Goal: Transaction & Acquisition: Obtain resource

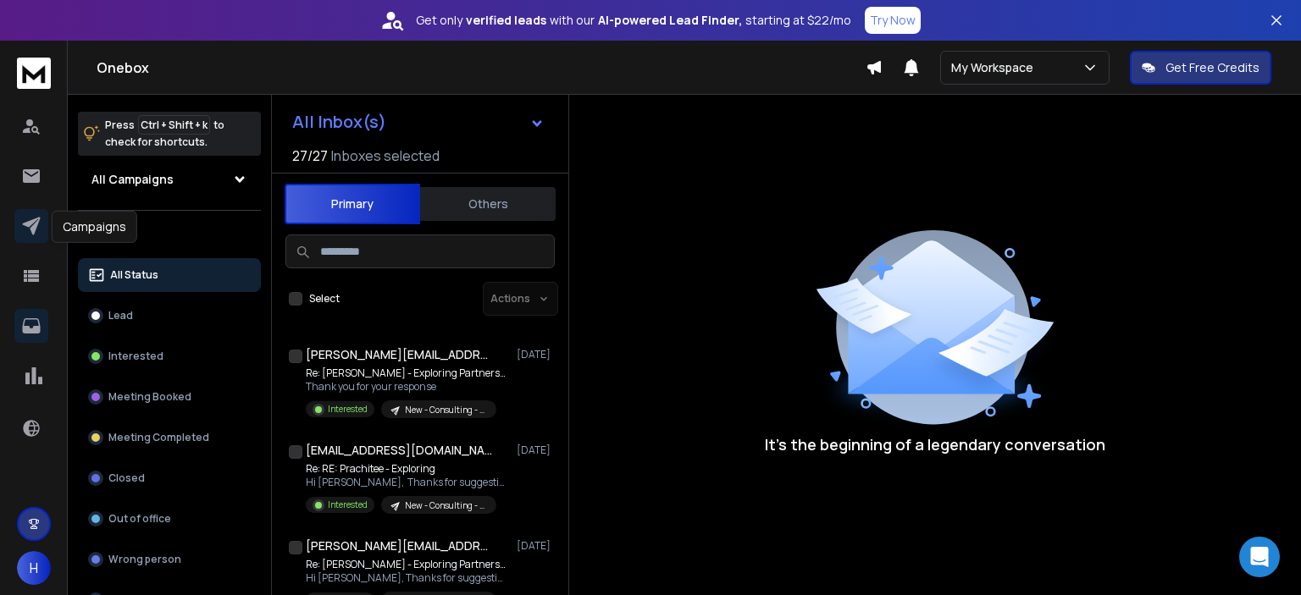
click at [34, 218] on icon at bounding box center [31, 226] width 20 height 20
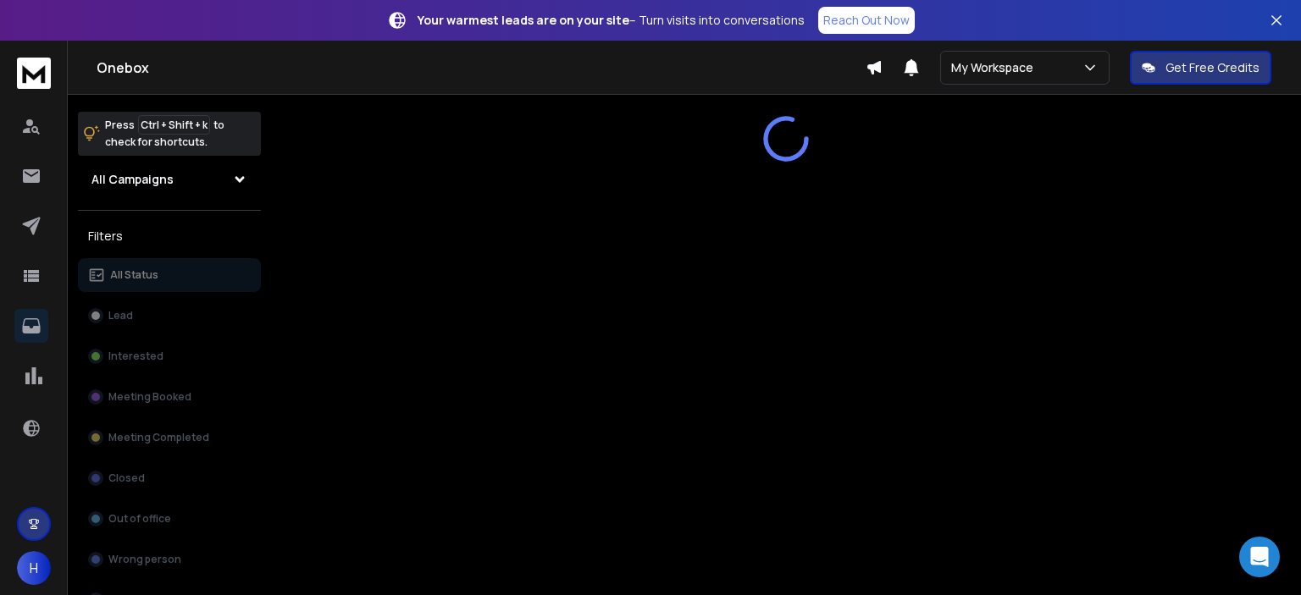
click at [51, 216] on div at bounding box center [33, 229] width 39 height 40
click at [45, 219] on link at bounding box center [31, 226] width 34 height 34
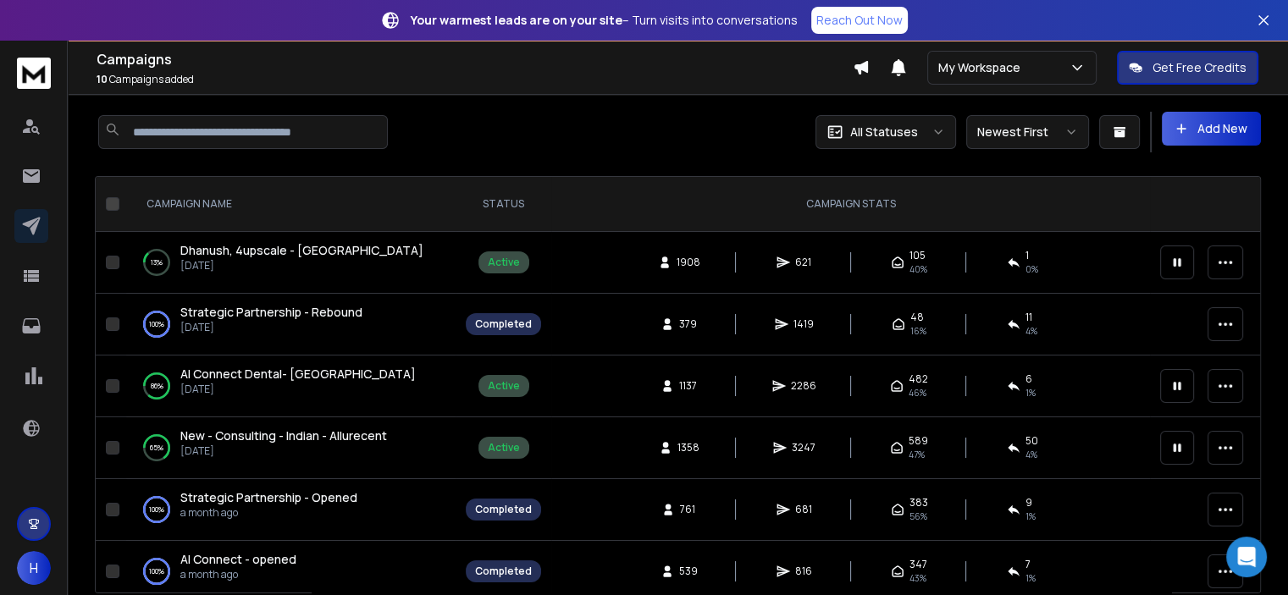
click at [231, 429] on span "New - Consulting - Indian - Allurecent" at bounding box center [283, 436] width 207 height 16
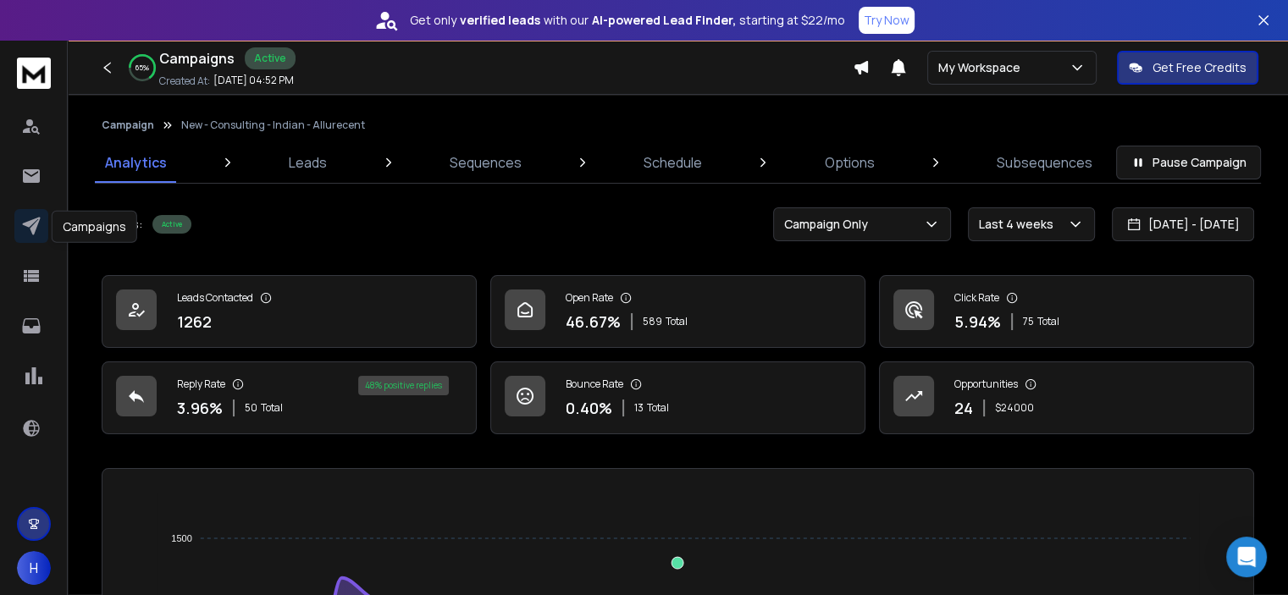
click at [16, 221] on link at bounding box center [31, 226] width 34 height 34
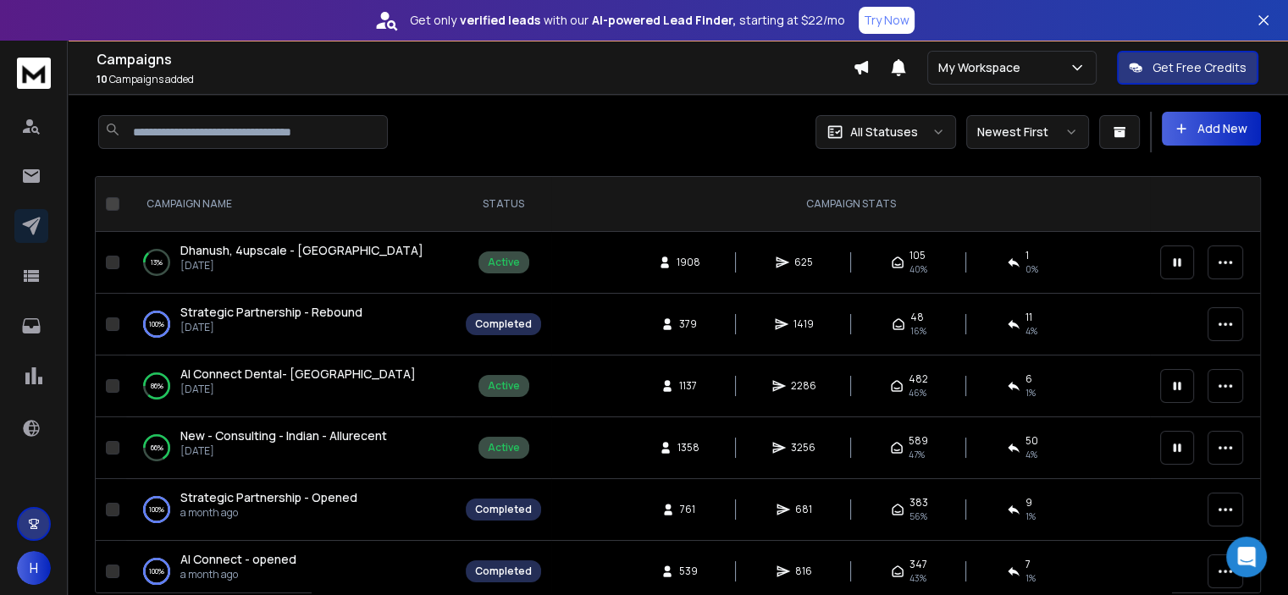
click at [228, 305] on span "Strategic Partnership - Rebound" at bounding box center [271, 312] width 182 height 16
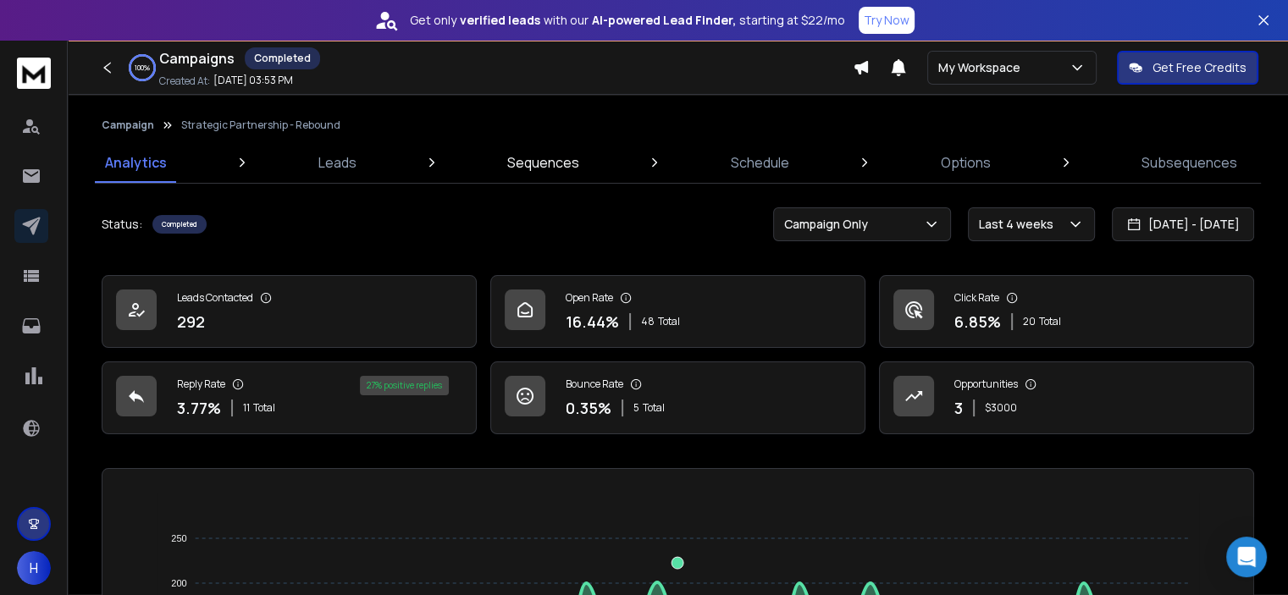
click at [547, 172] on p "Sequences" at bounding box center [543, 162] width 72 height 20
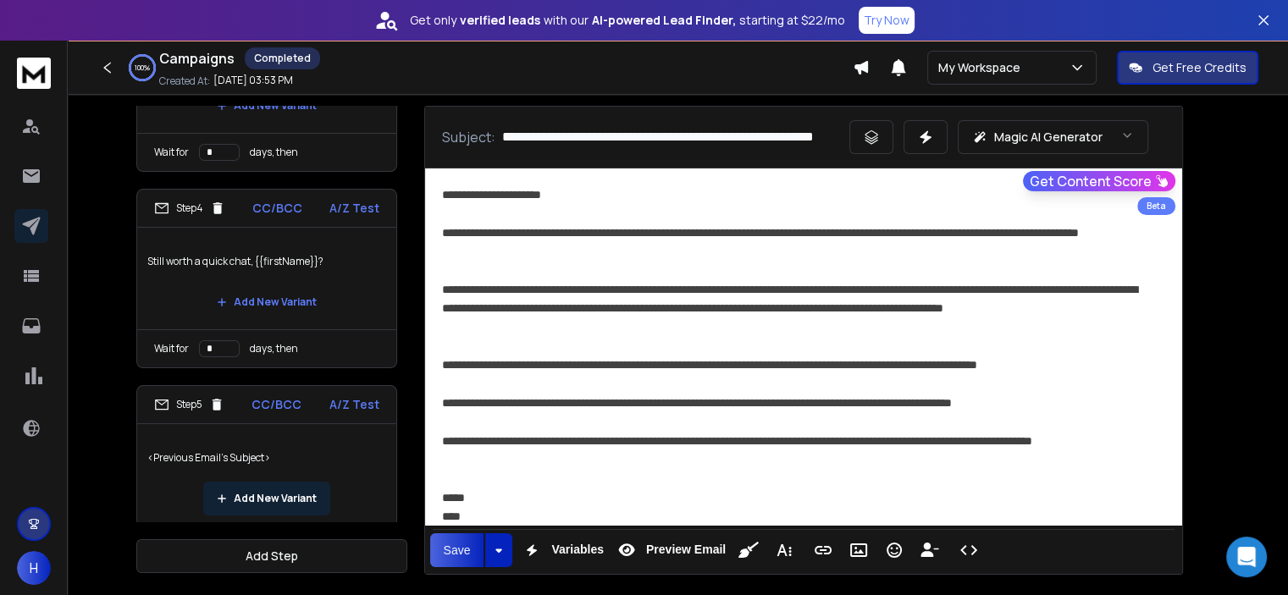
scroll to position [104, 0]
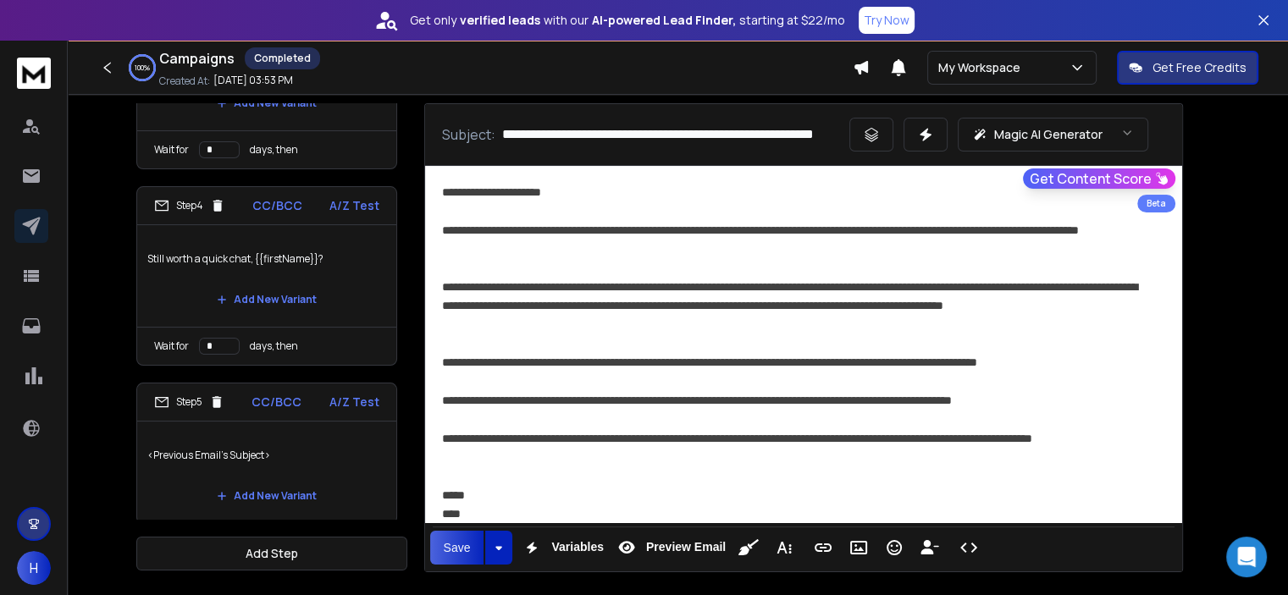
click at [313, 466] on p "<Previous Email's Subject>" at bounding box center [266, 455] width 239 height 47
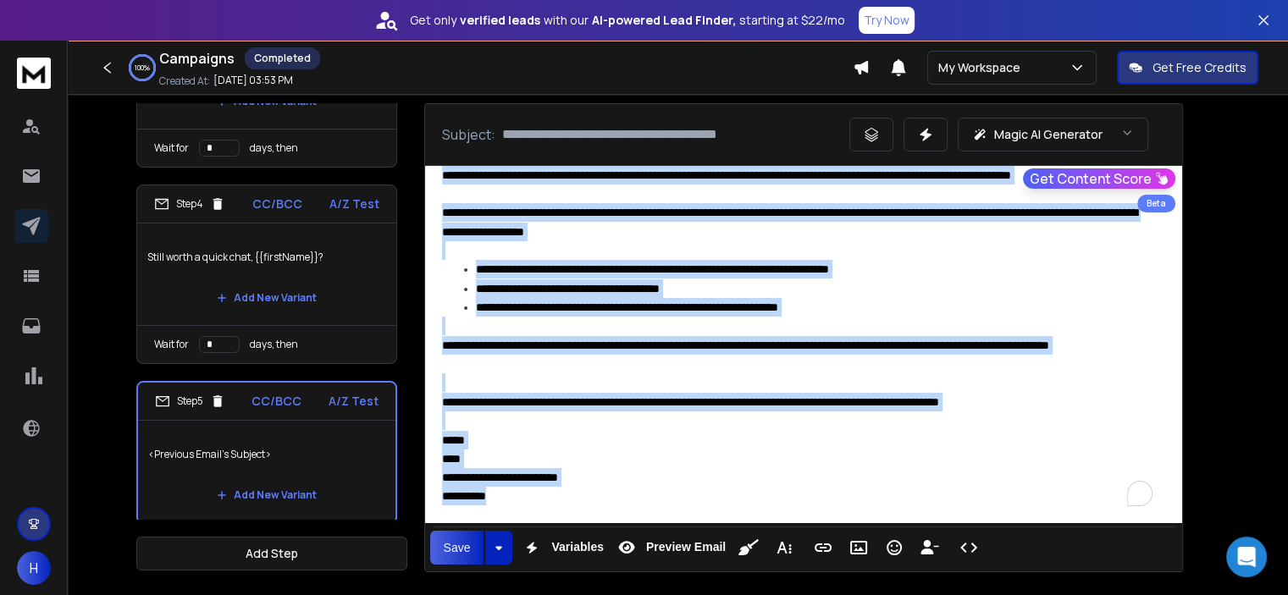
scroll to position [0, 0]
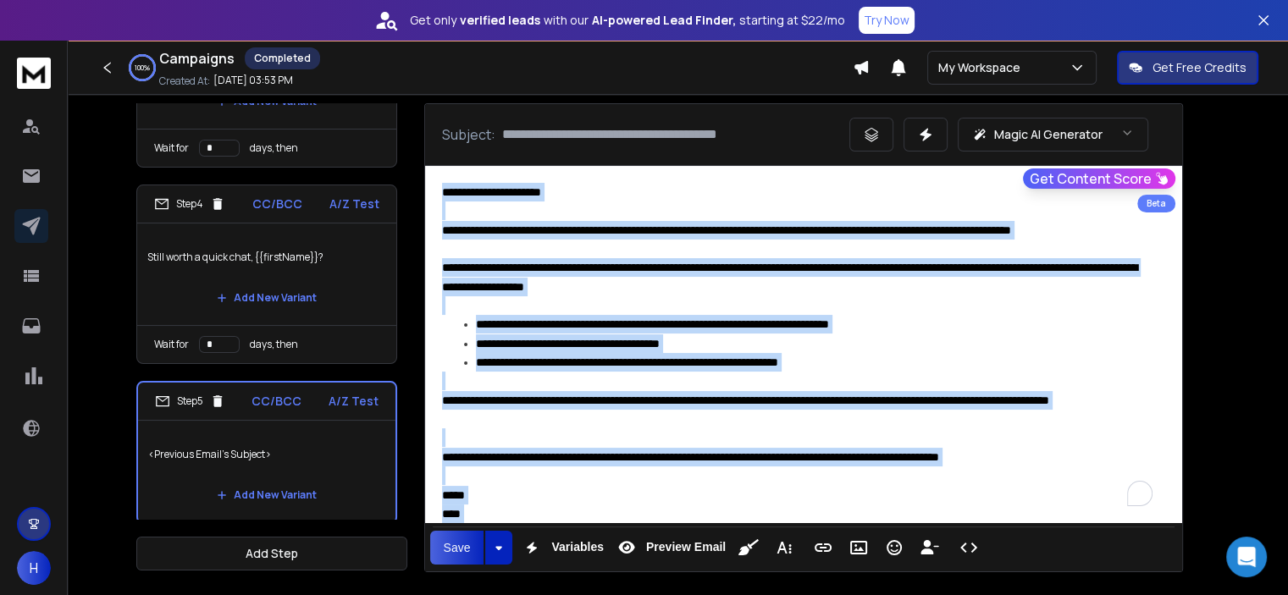
drag, startPoint x: 556, startPoint y: 500, endPoint x: 435, endPoint y: 151, distance: 369.3
click at [435, 151] on div "**********" at bounding box center [803, 337] width 759 height 469
copy div "**********"
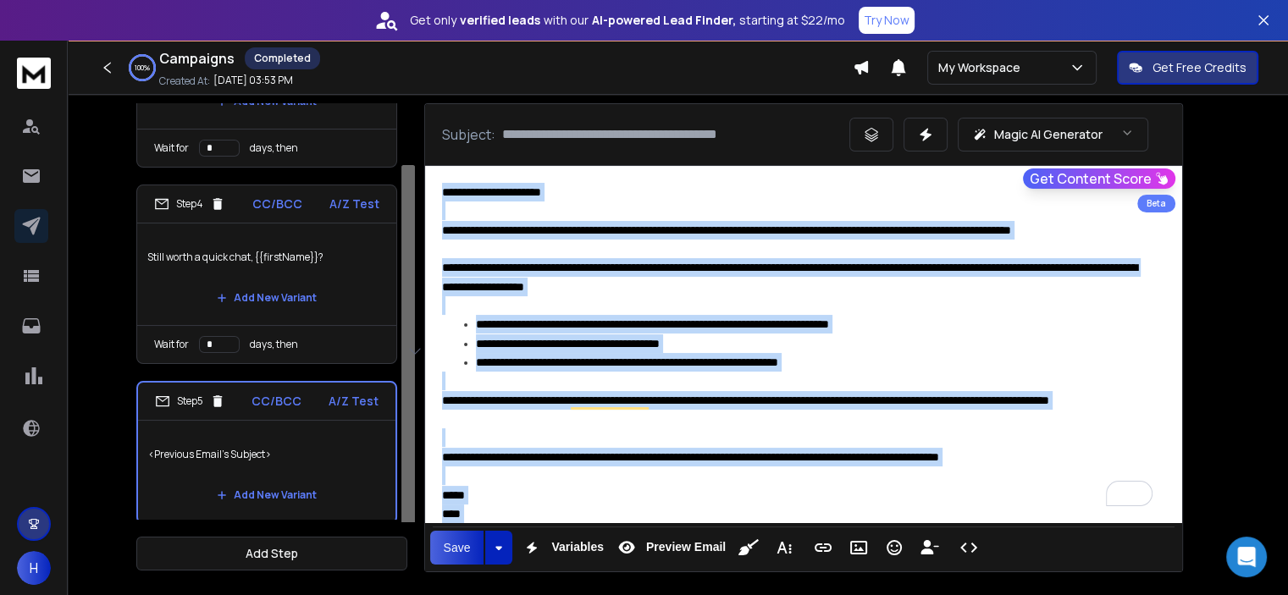
click at [644, 179] on div "**********" at bounding box center [803, 344] width 757 height 357
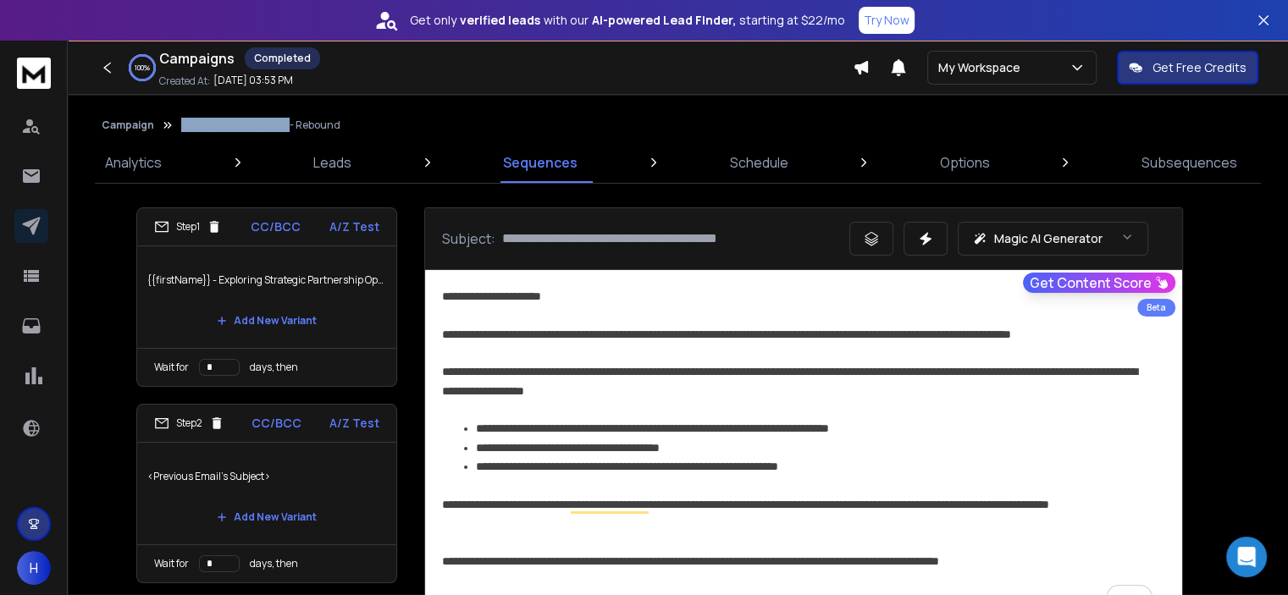
drag, startPoint x: 284, startPoint y: 126, endPoint x: 174, endPoint y: 114, distance: 110.7
click at [174, 114] on div "Campaign Strategic Partnership - Rebound" at bounding box center [678, 125] width 1166 height 27
copy p "Strategic Partnership"
click at [43, 241] on link at bounding box center [31, 226] width 34 height 34
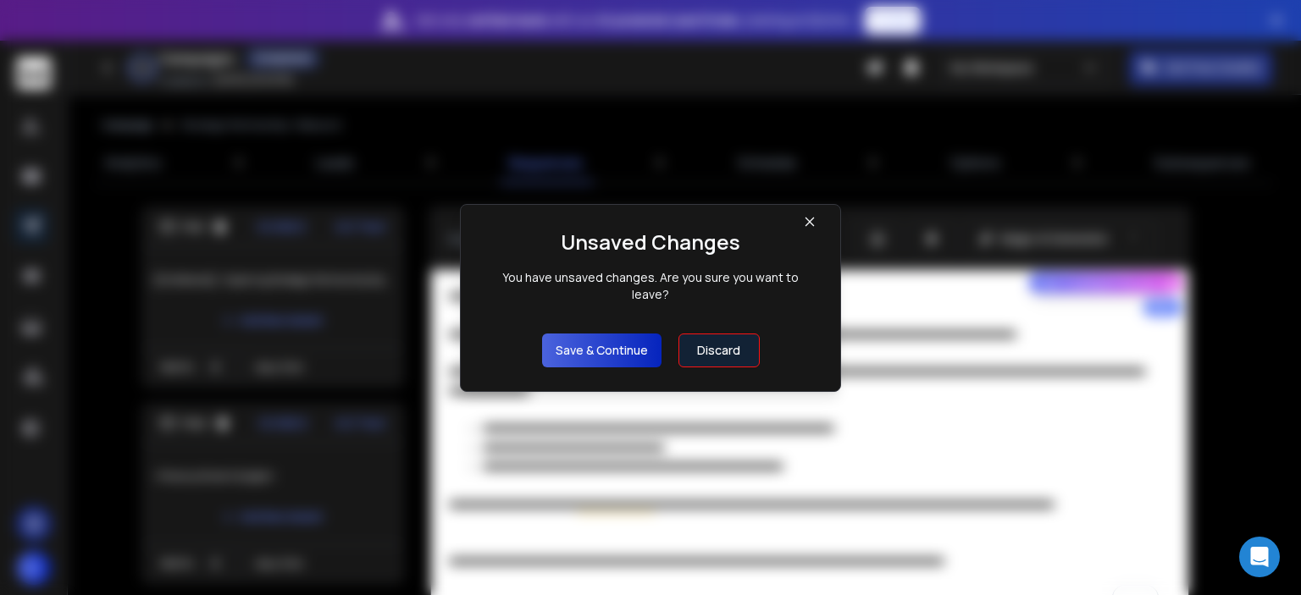
click at [807, 229] on icon at bounding box center [810, 222] width 14 height 14
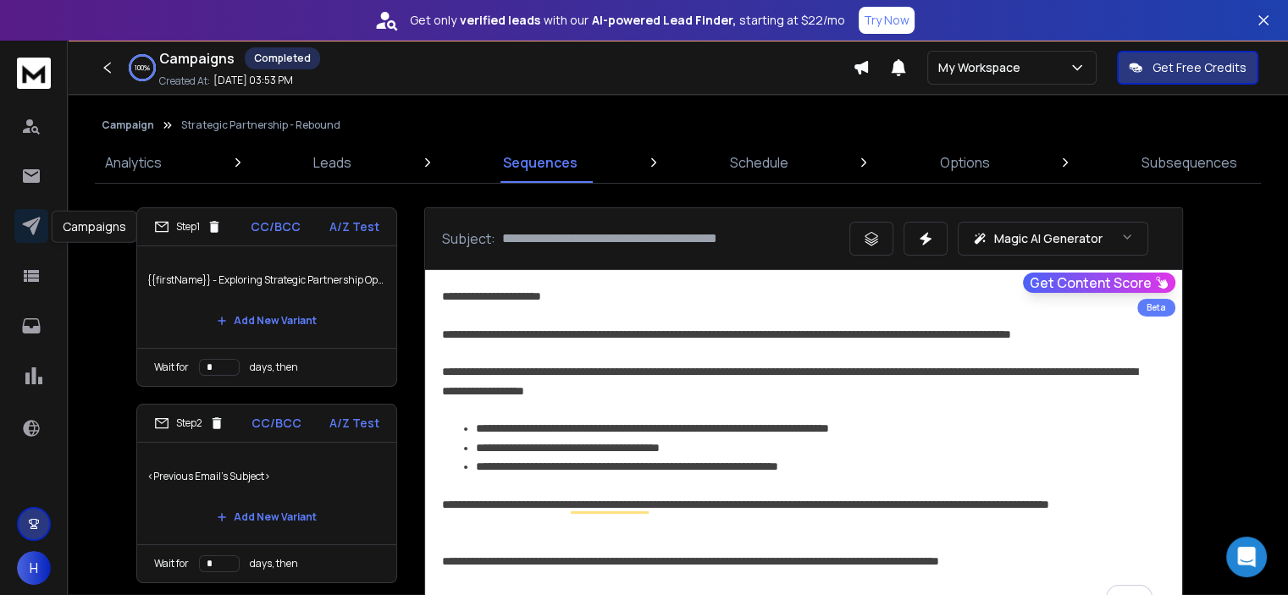
click at [21, 213] on link at bounding box center [31, 226] width 34 height 34
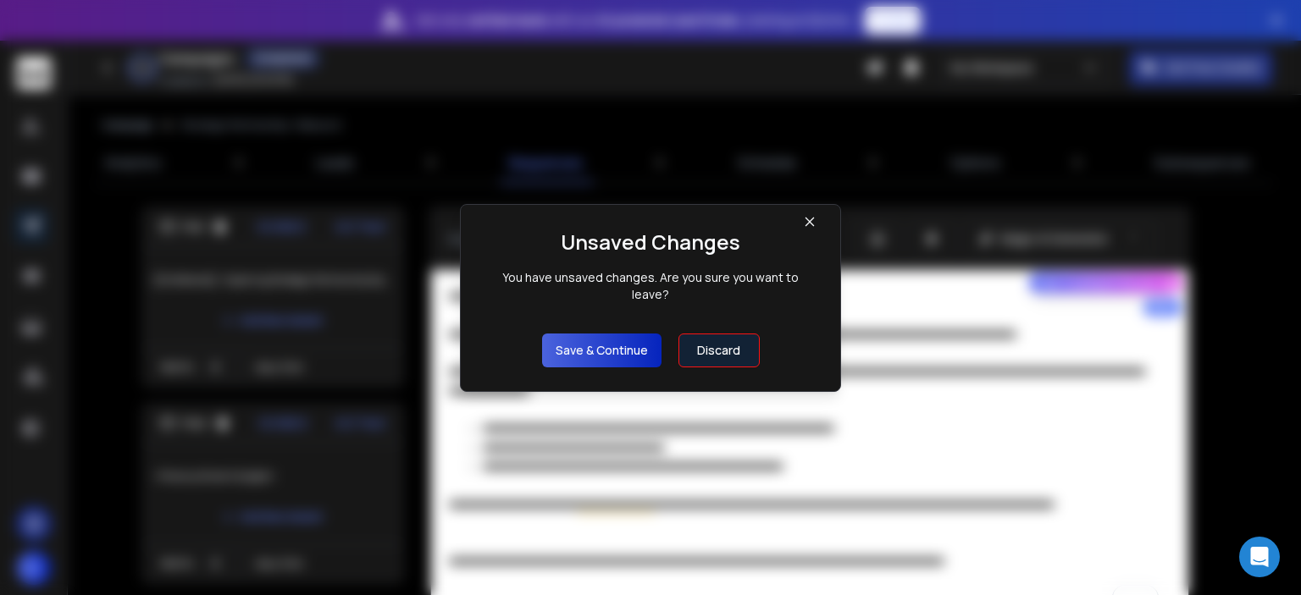
click at [702, 351] on button "Discard" at bounding box center [718, 351] width 81 height 34
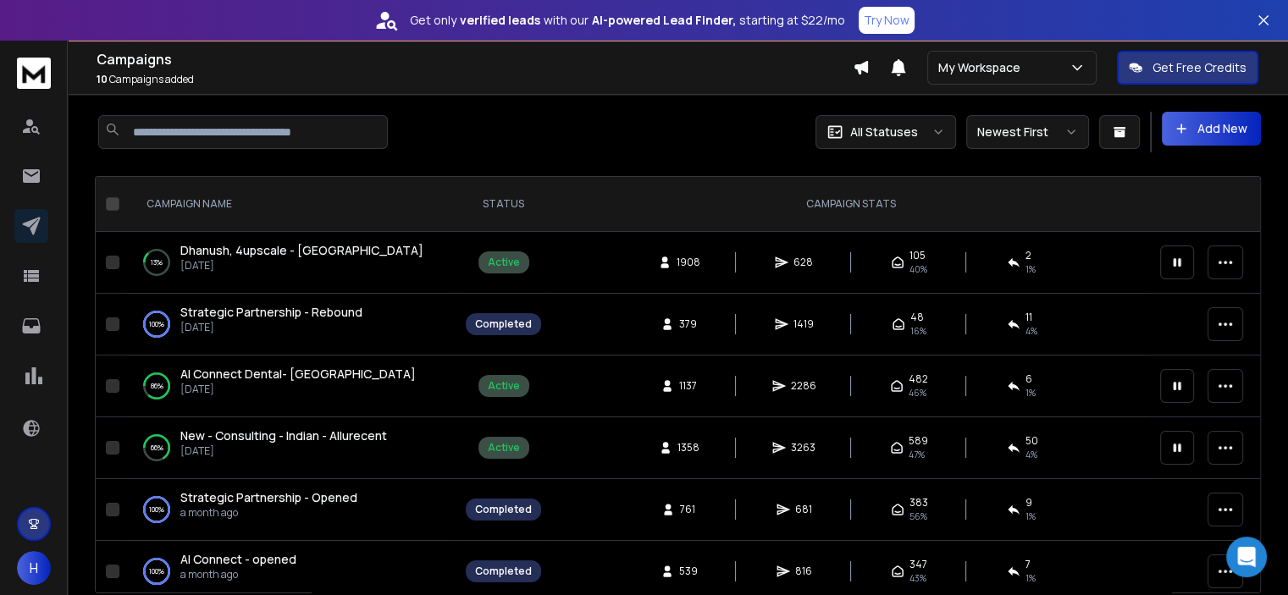
click at [251, 313] on span "Strategic Partnership - Rebound" at bounding box center [271, 312] width 182 height 16
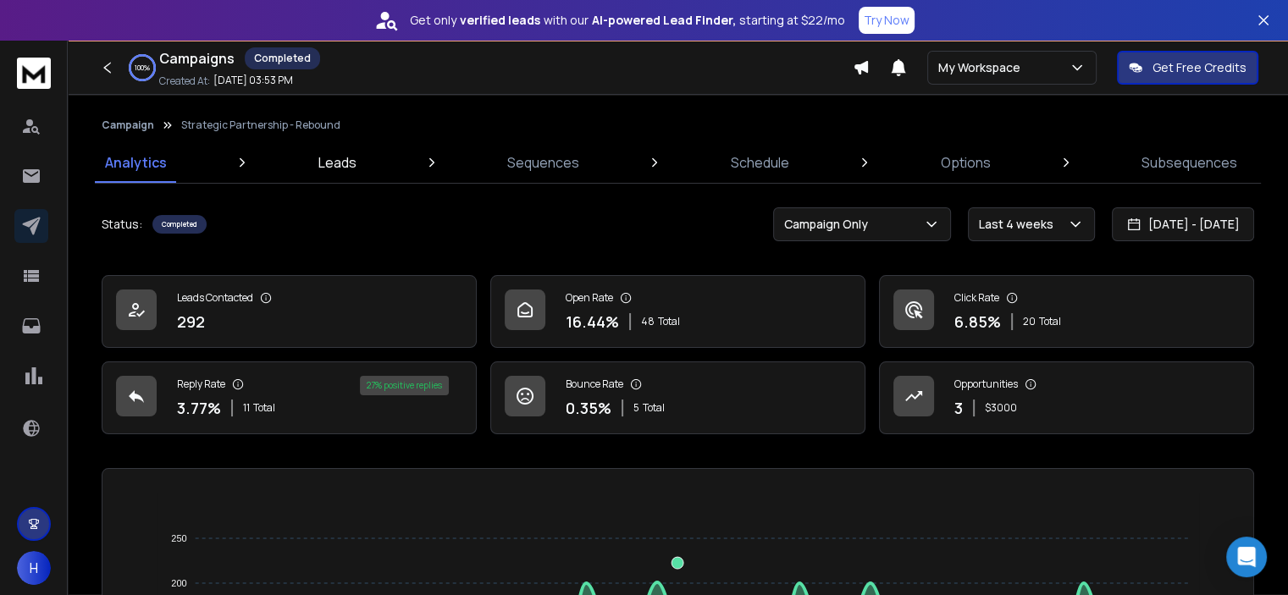
click at [335, 170] on p "Leads" at bounding box center [337, 162] width 38 height 20
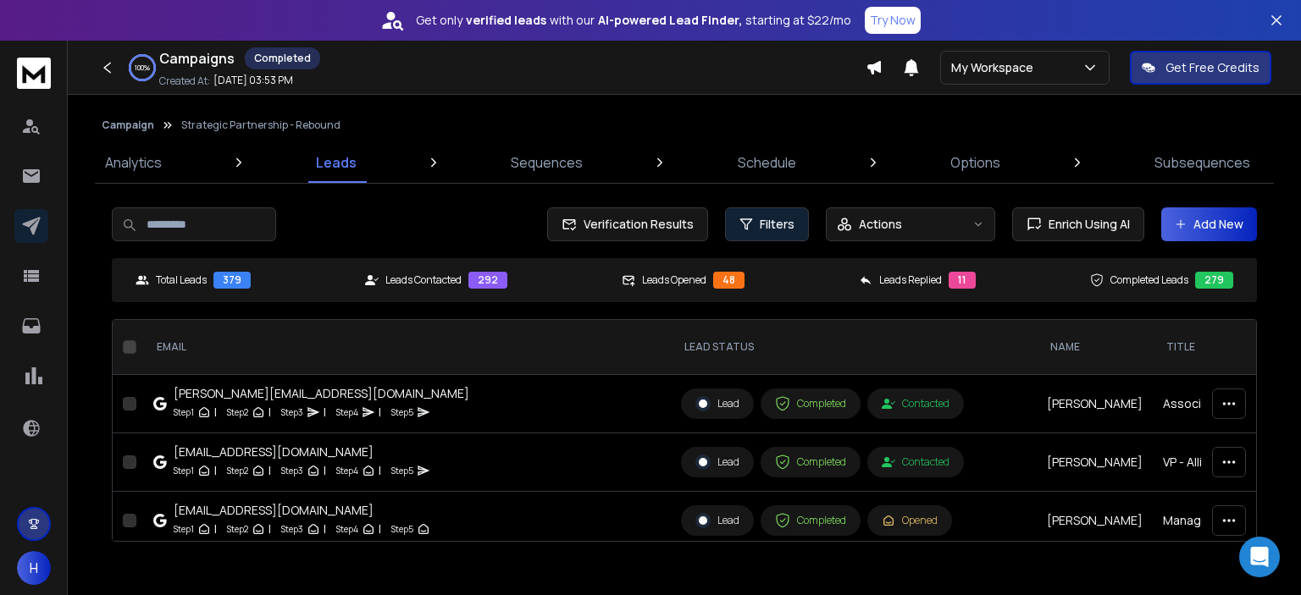
click at [794, 216] on span "Filters" at bounding box center [777, 224] width 35 height 17
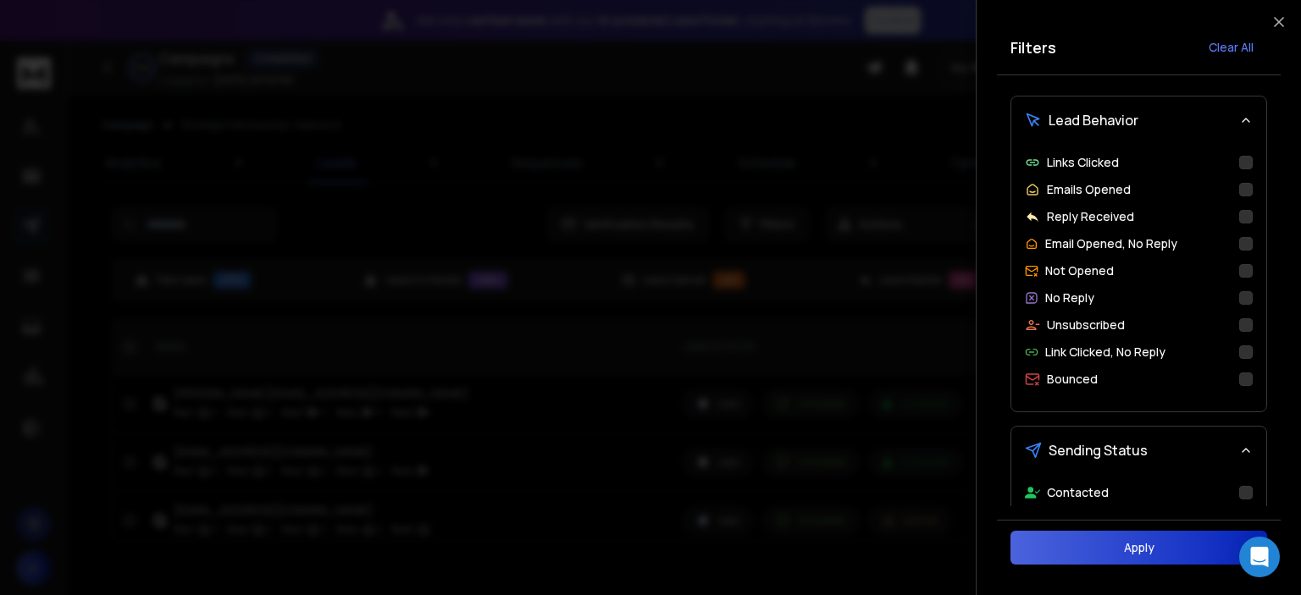
click at [1223, 383] on div "Bounced" at bounding box center [1139, 379] width 228 height 17
click at [1239, 380] on button "Bounced" at bounding box center [1246, 380] width 14 height 14
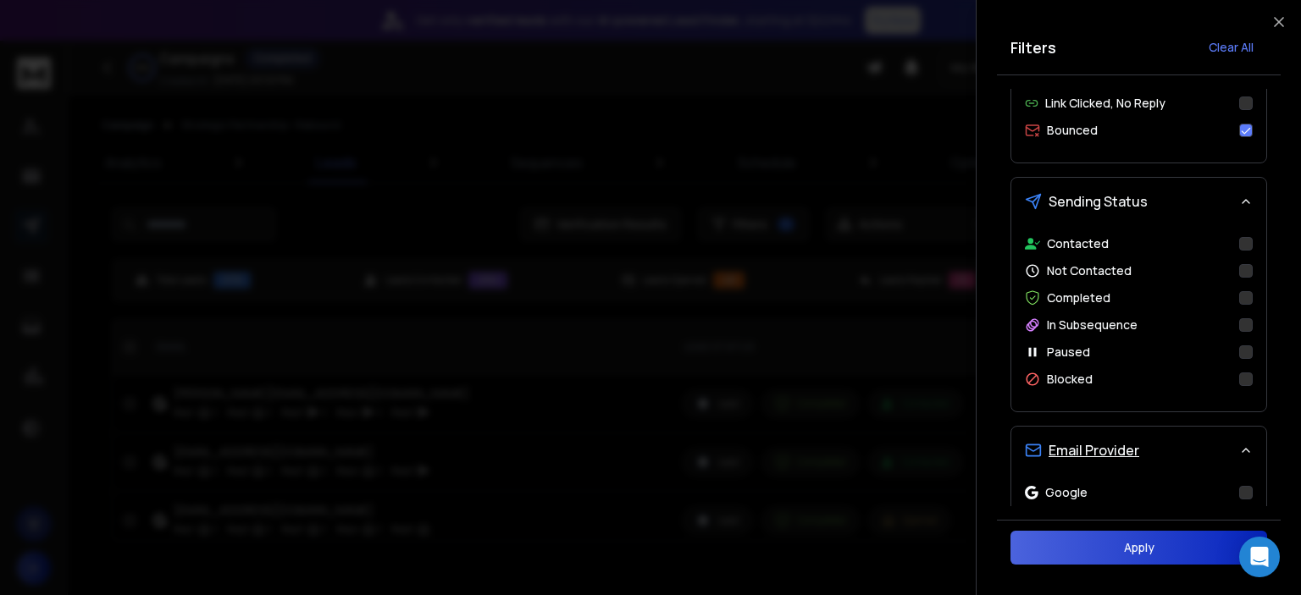
scroll to position [254, 0]
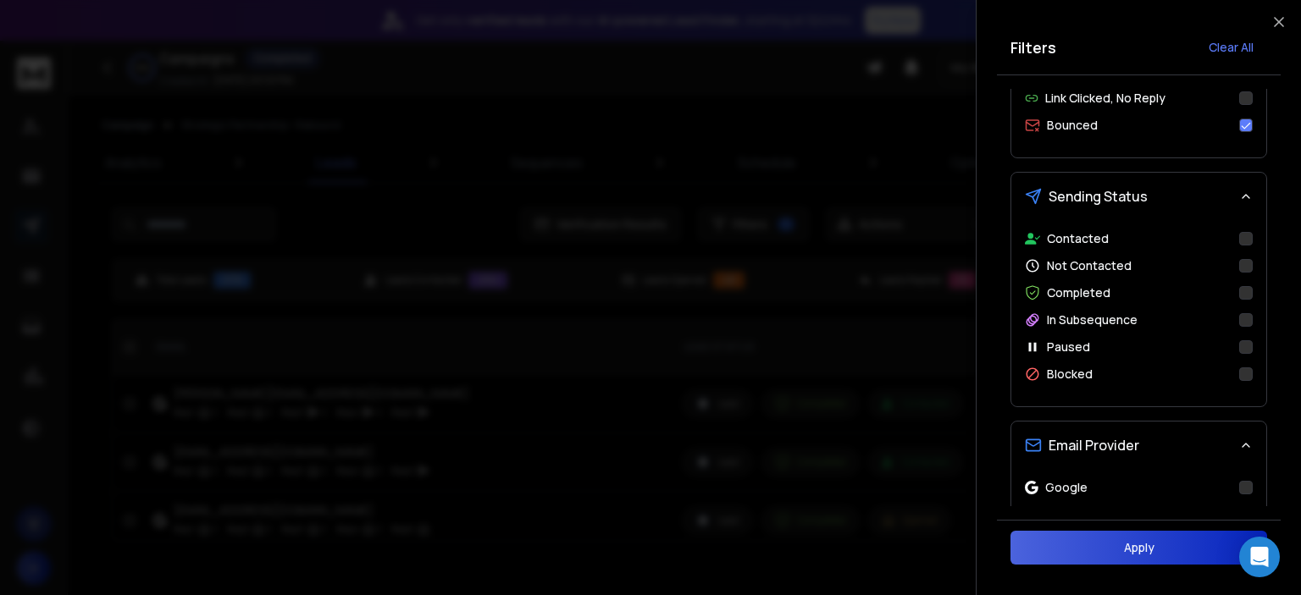
click at [1239, 373] on button "Blocked" at bounding box center [1246, 375] width 14 height 14
click at [1166, 540] on button "Apply" at bounding box center [1138, 548] width 257 height 34
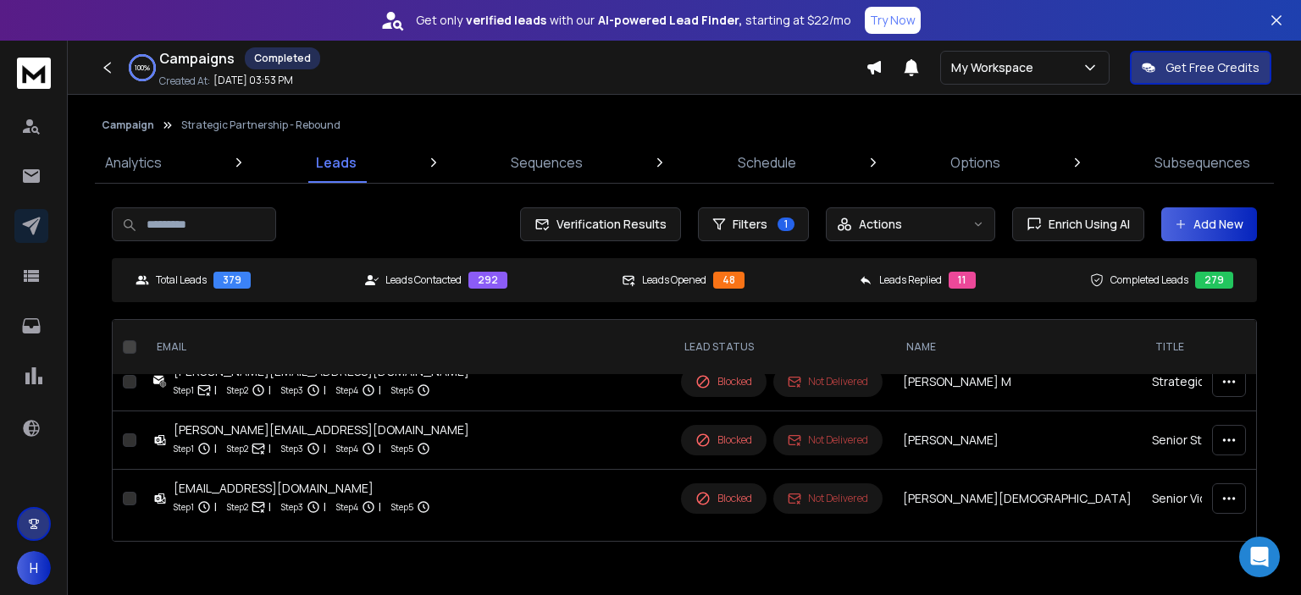
scroll to position [285, 0]
click at [90, 424] on button "Select this Page" at bounding box center [91, 430] width 14 height 14
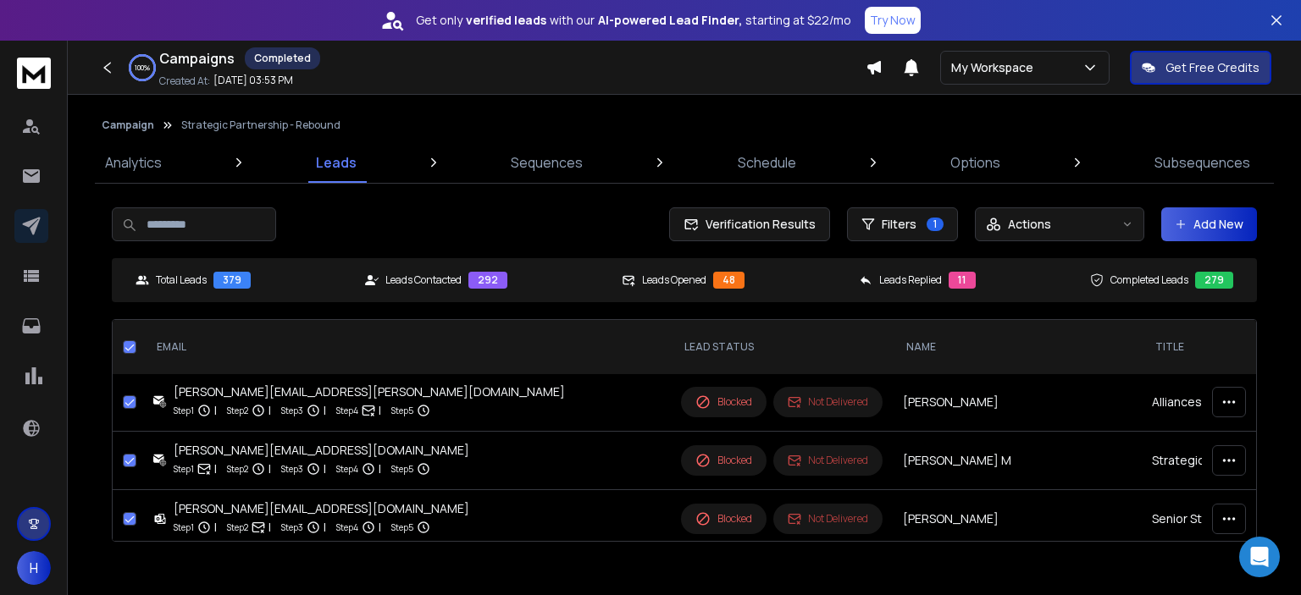
scroll to position [85, 0]
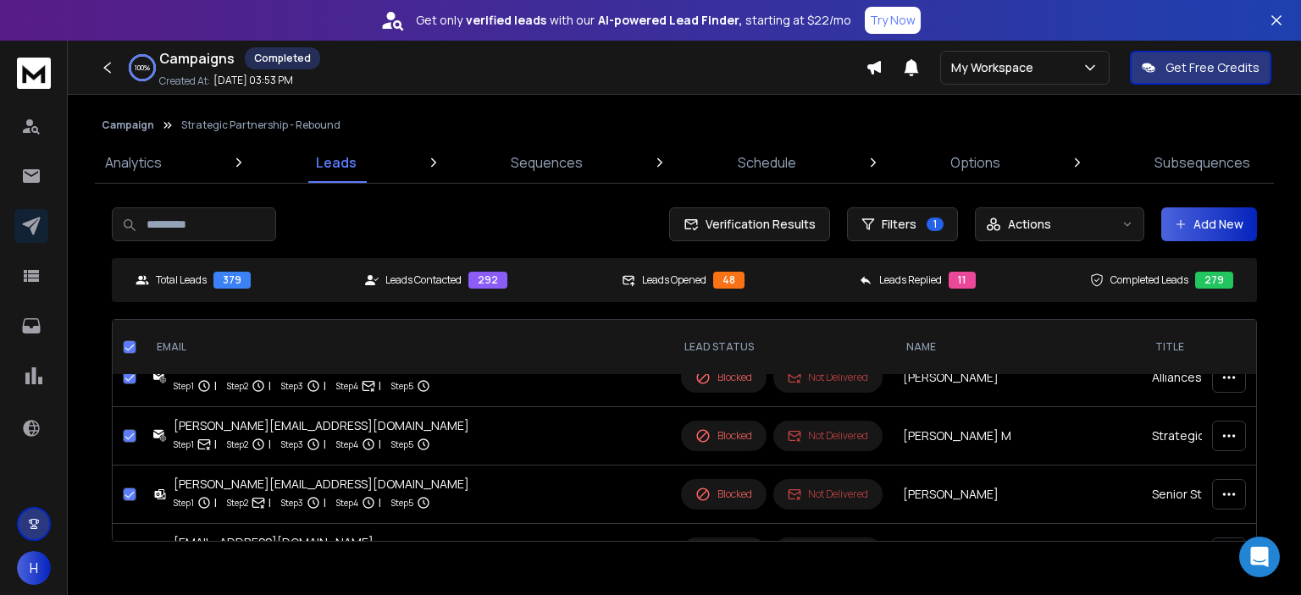
drag, startPoint x: 996, startPoint y: 412, endPoint x: 1125, endPoint y: 412, distance: 128.7
click at [1125, 407] on tr "[PERSON_NAME][EMAIL_ADDRESS][PERSON_NAME][DOMAIN_NAME] Step 1 | Step 2 | Step 3…" at bounding box center [1025, 378] width 1824 height 58
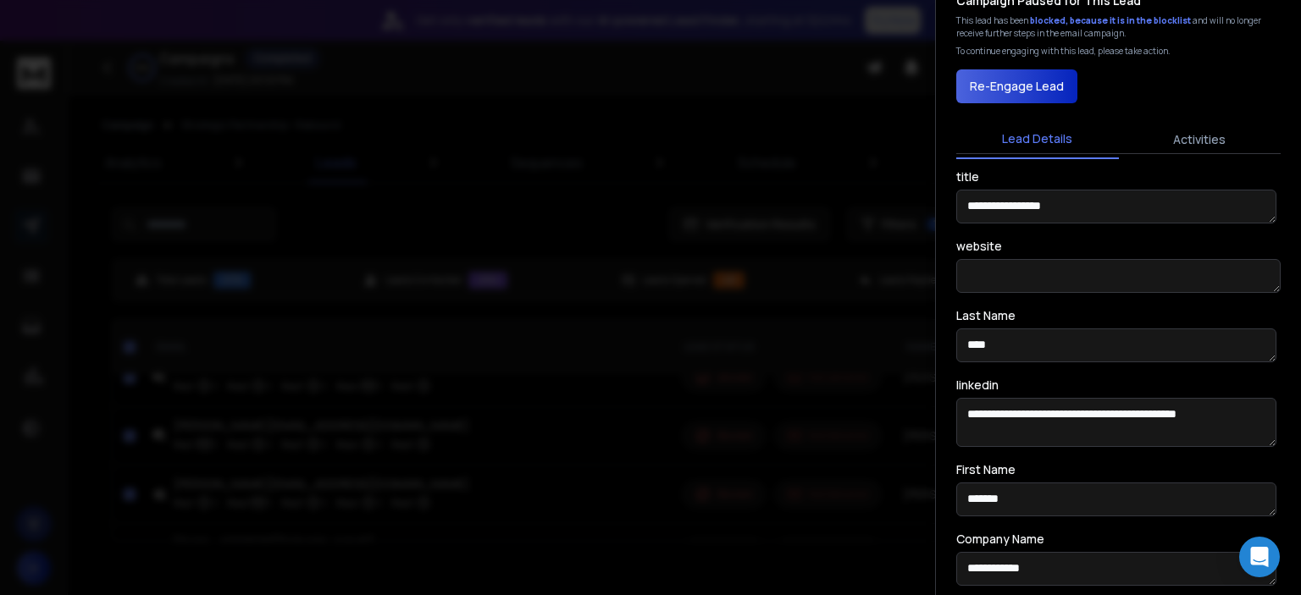
scroll to position [264, 0]
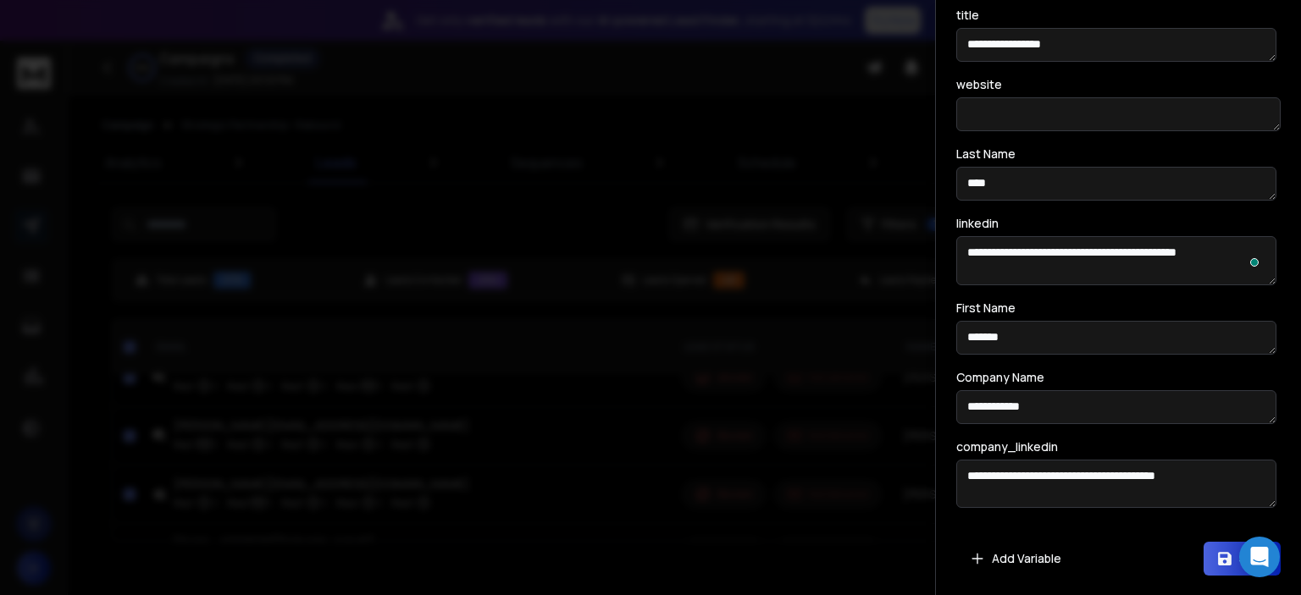
drag, startPoint x: 1259, startPoint y: 256, endPoint x: 951, endPoint y: 239, distance: 308.7
click at [951, 239] on div "**********" at bounding box center [1118, 297] width 366 height 595
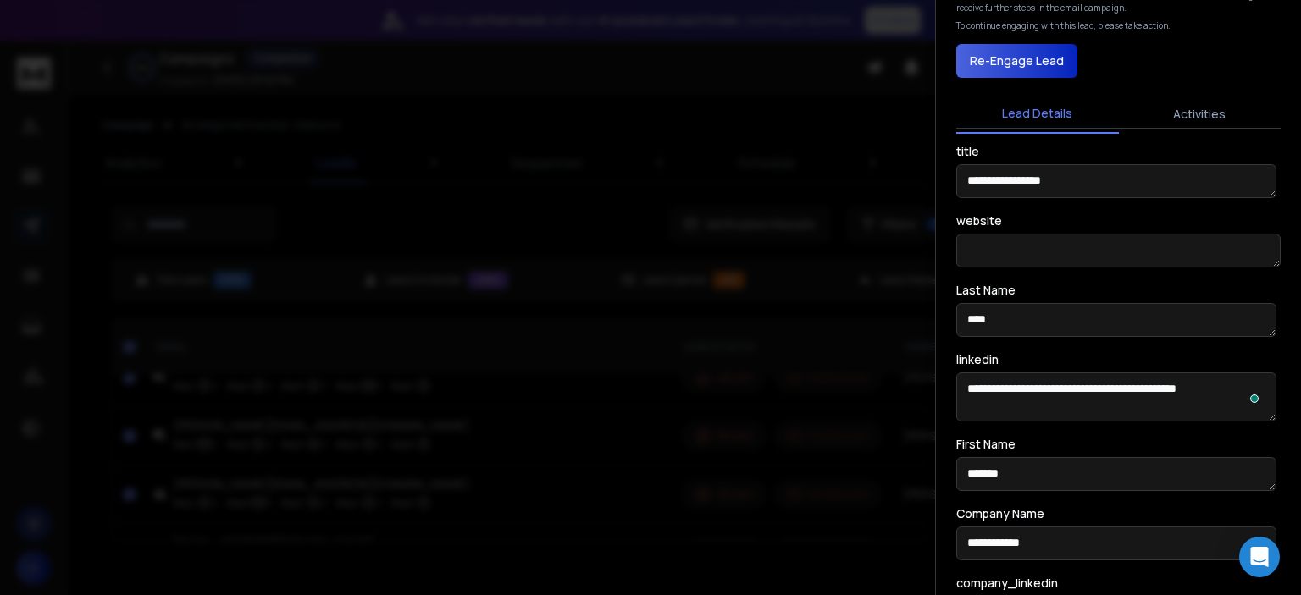
scroll to position [0, 0]
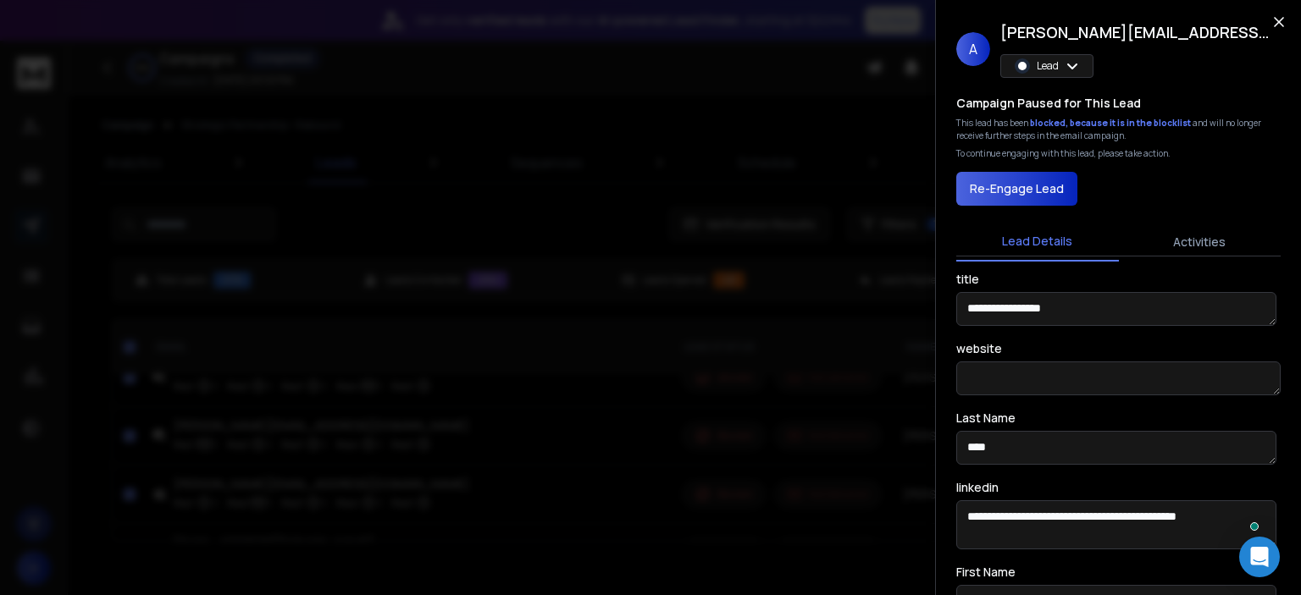
click at [1270, 19] on icon "button" at bounding box center [1278, 22] width 17 height 17
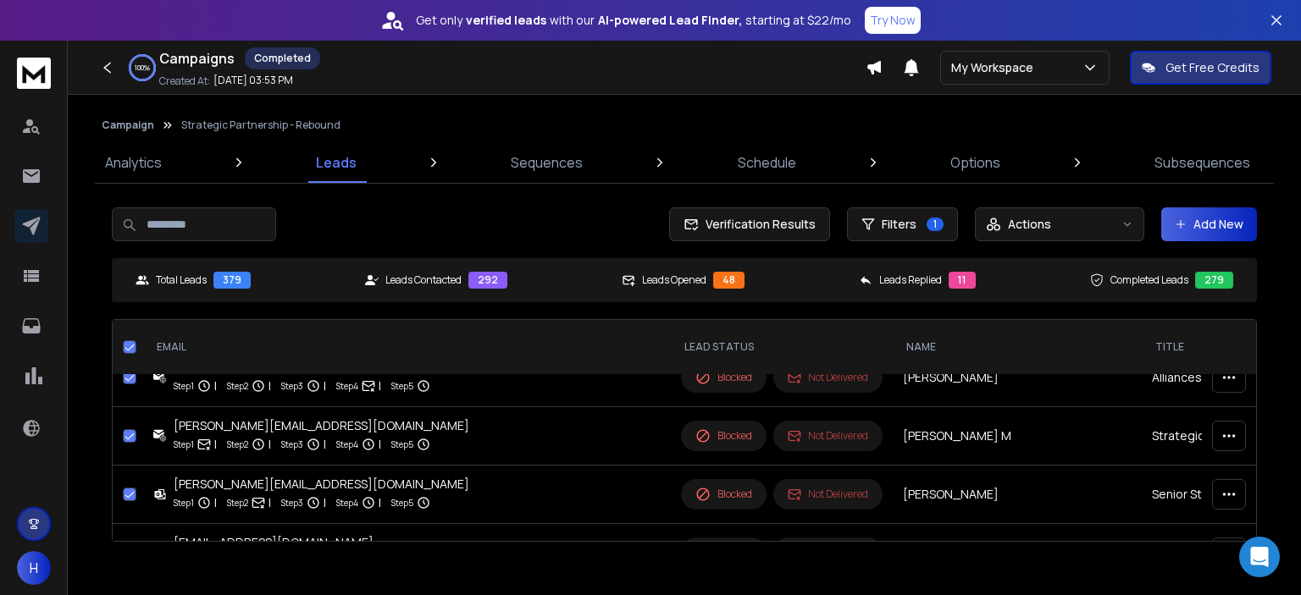
scroll to position [169, 0]
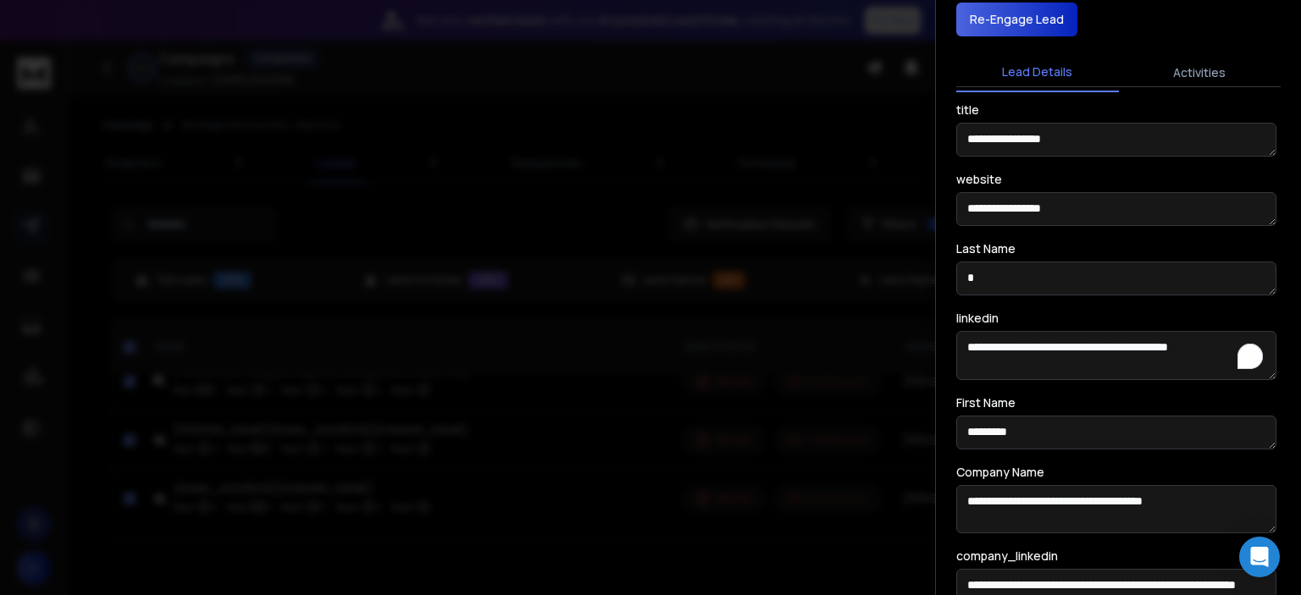
drag, startPoint x: 1142, startPoint y: 350, endPoint x: 885, endPoint y: 331, distance: 258.1
click at [885, 331] on body "Get only verified leads with our AI-powered Lead Finder, starting at $22/mo Try…" at bounding box center [650, 314] width 1301 height 629
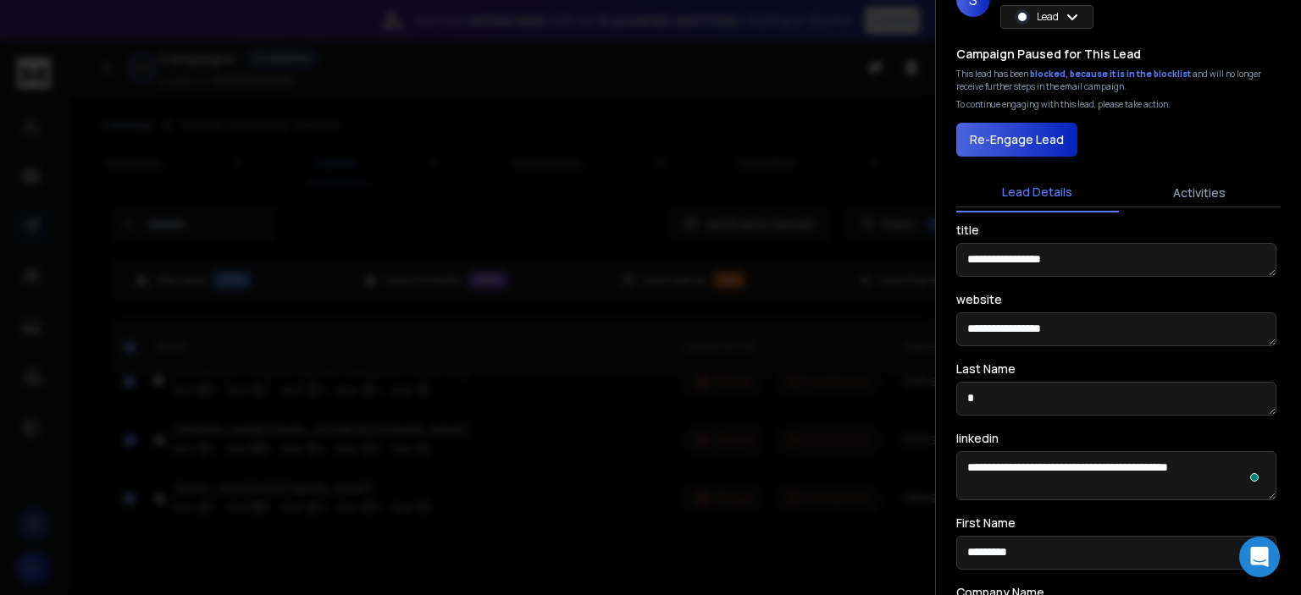
scroll to position [0, 0]
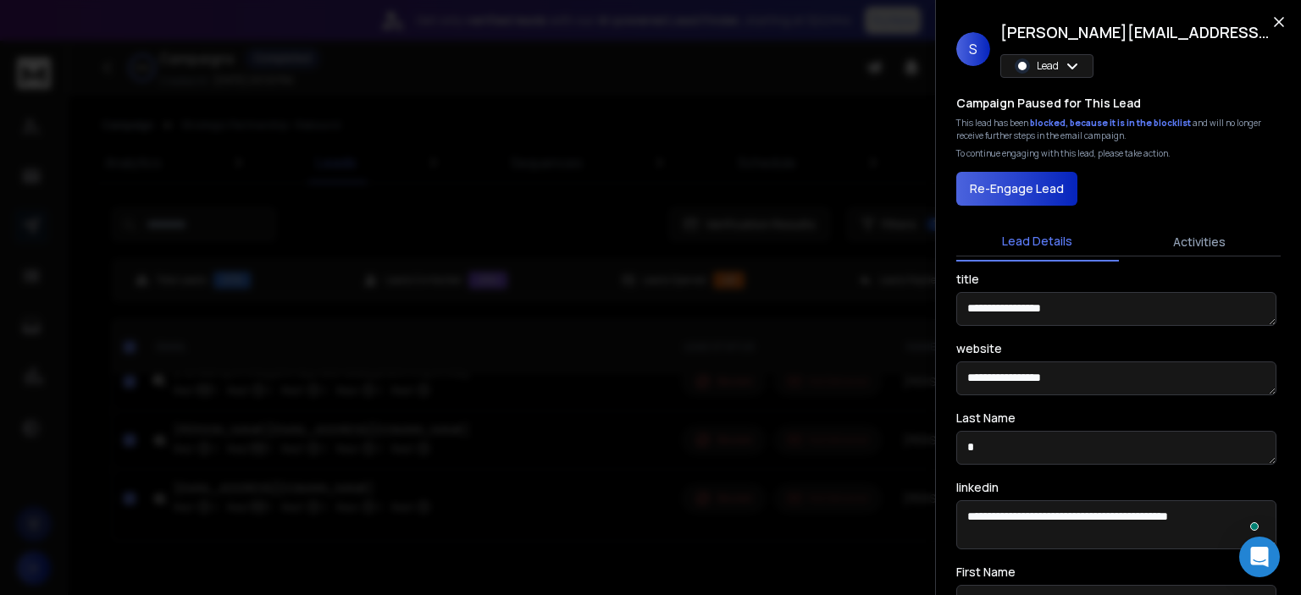
click at [1274, 30] on icon "button" at bounding box center [1278, 22] width 17 height 17
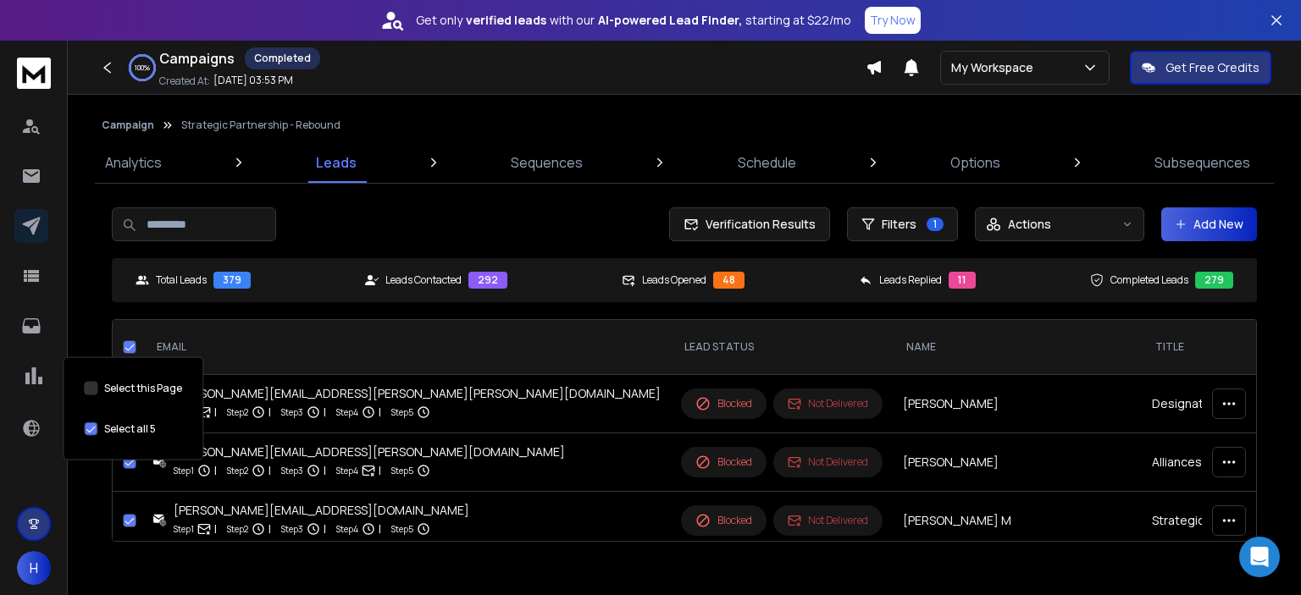
click at [125, 346] on button "Select this Page" at bounding box center [130, 347] width 14 height 14
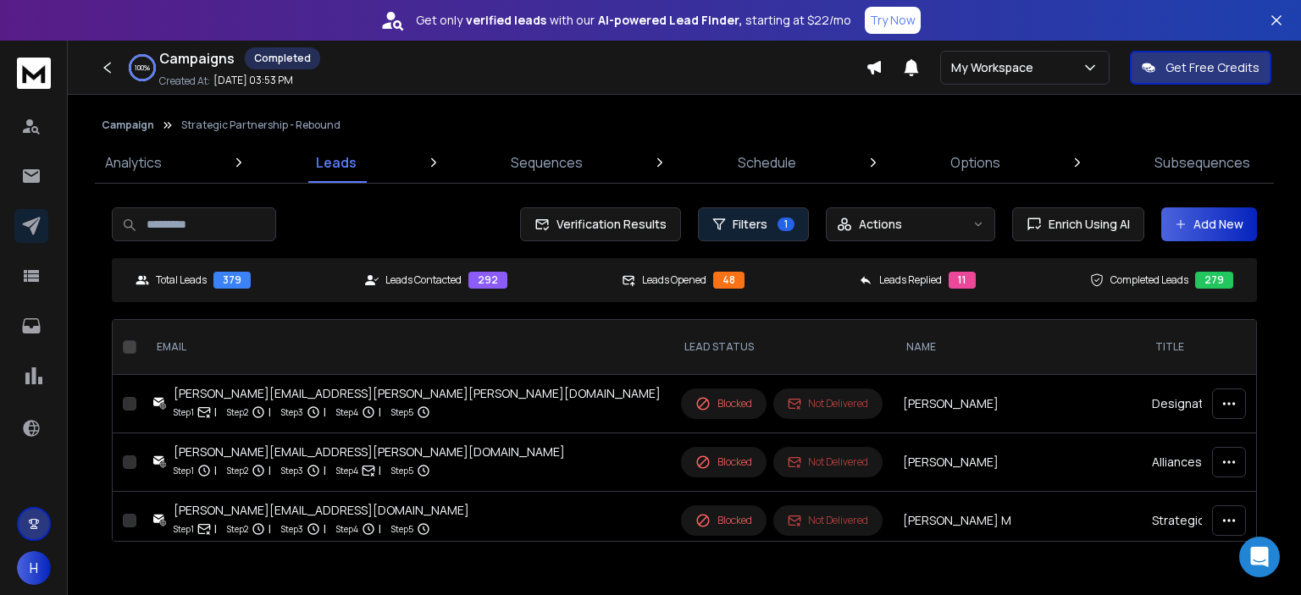
click at [786, 224] on span "1" at bounding box center [785, 225] width 17 height 14
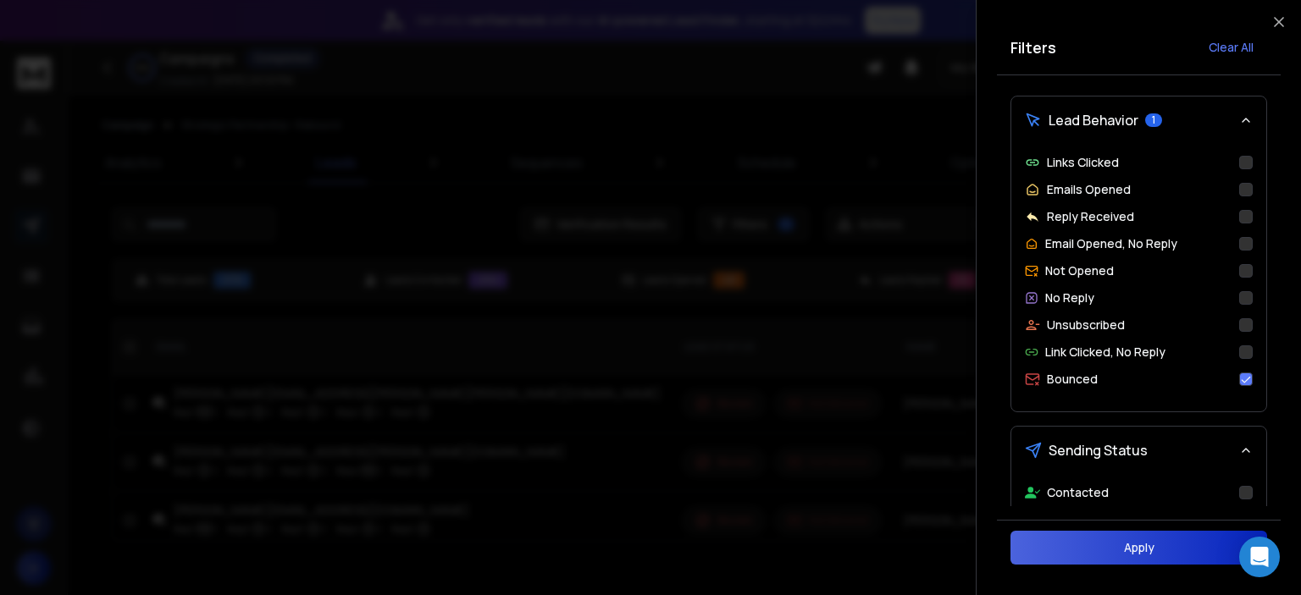
click at [1239, 379] on button "Bounced" at bounding box center [1246, 380] width 14 height 14
click at [1236, 318] on div "Unsubscribed" at bounding box center [1139, 325] width 228 height 17
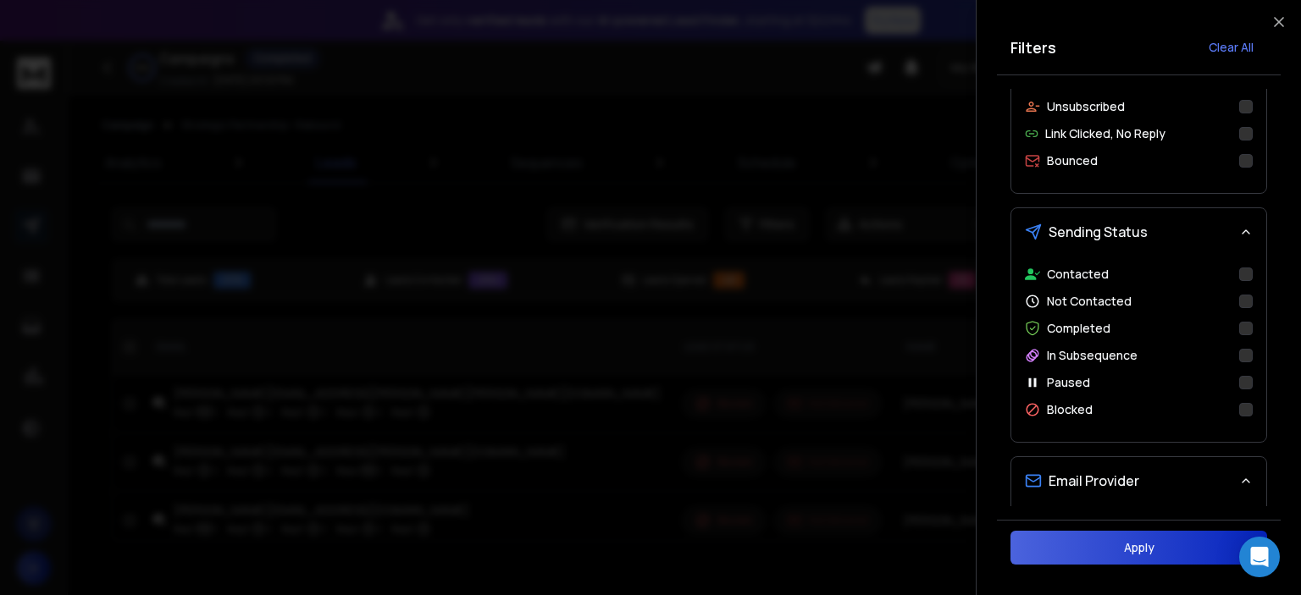
scroll to position [254, 0]
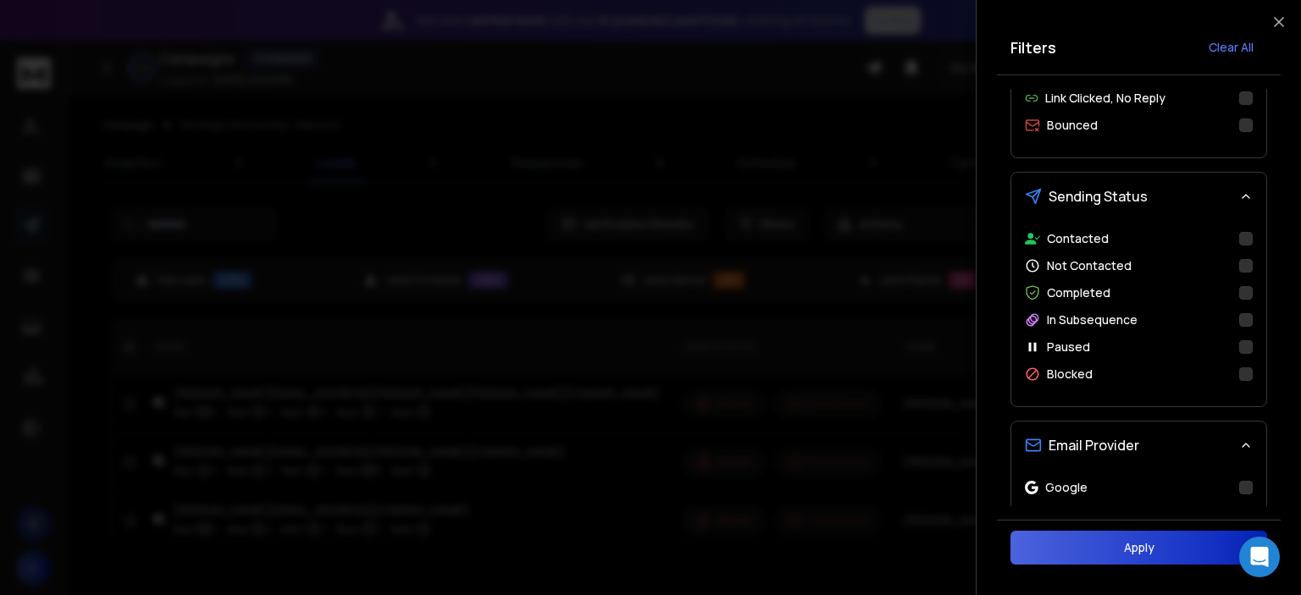
click at [1239, 368] on button "Blocked" at bounding box center [1246, 375] width 14 height 14
click at [1145, 541] on button "Apply" at bounding box center [1138, 548] width 257 height 34
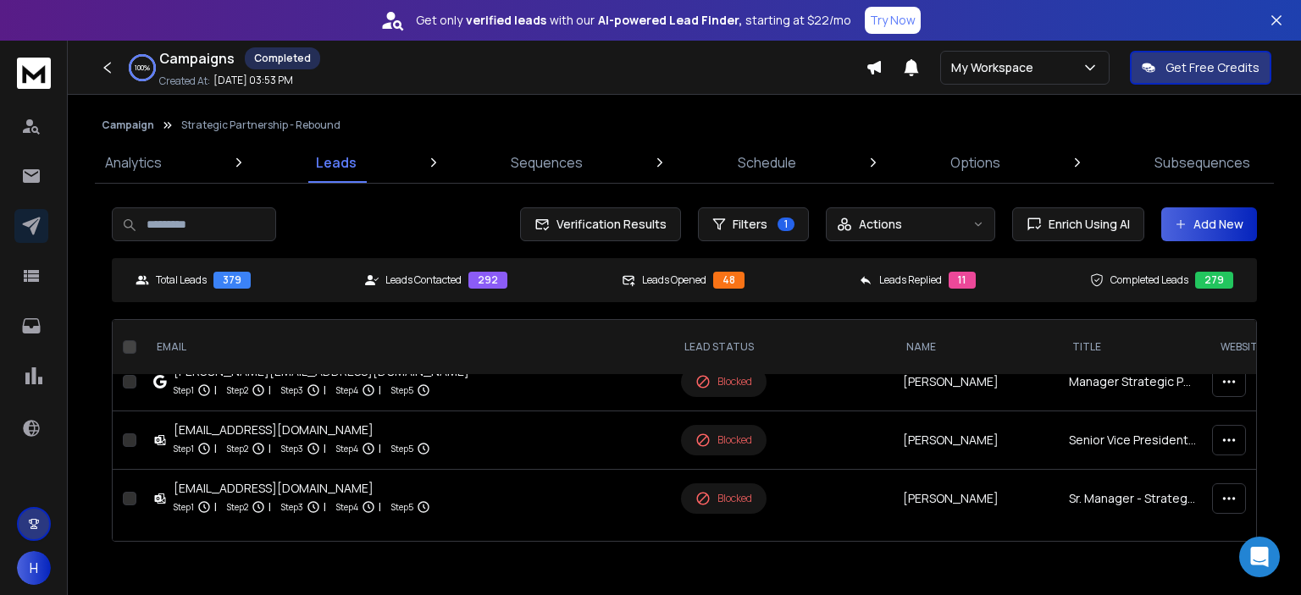
scroll to position [3388, 0]
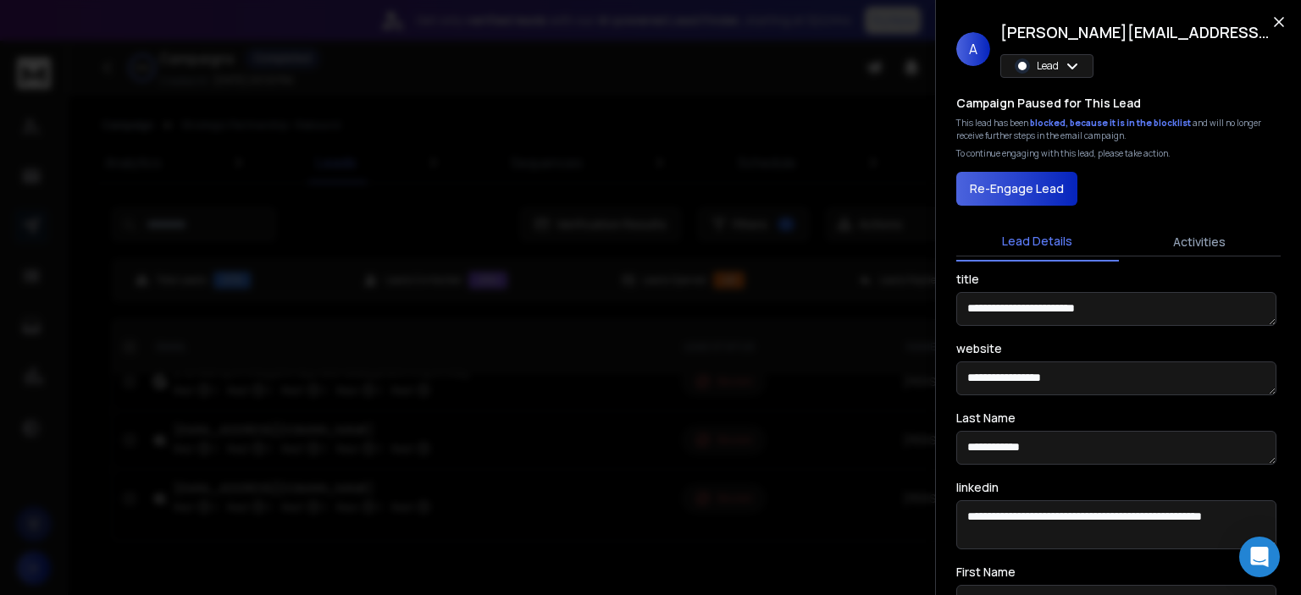
click at [1274, 26] on icon "button" at bounding box center [1278, 22] width 17 height 17
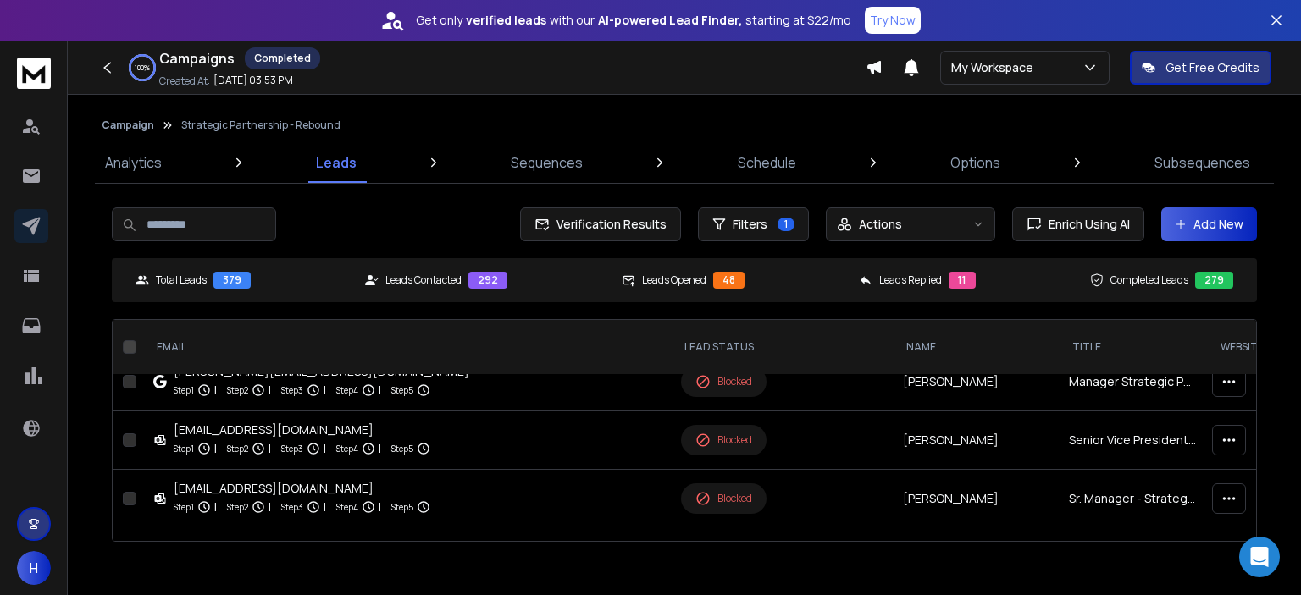
scroll to position [4127, 0]
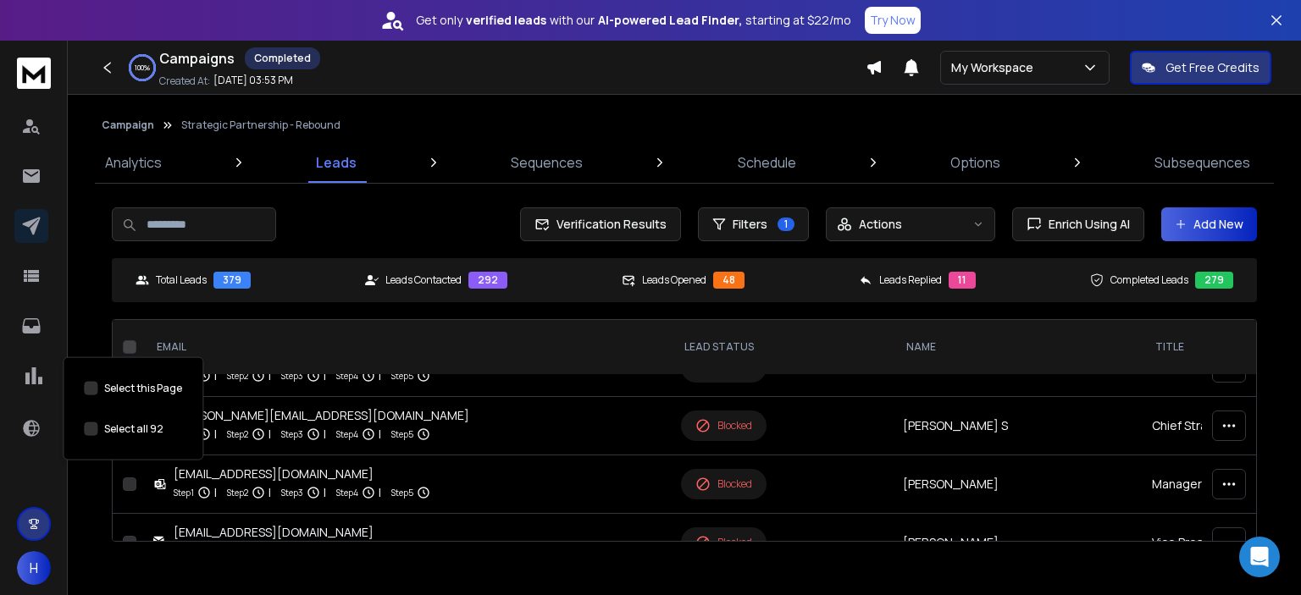
click at [86, 426] on button "Select this Page" at bounding box center [91, 430] width 14 height 14
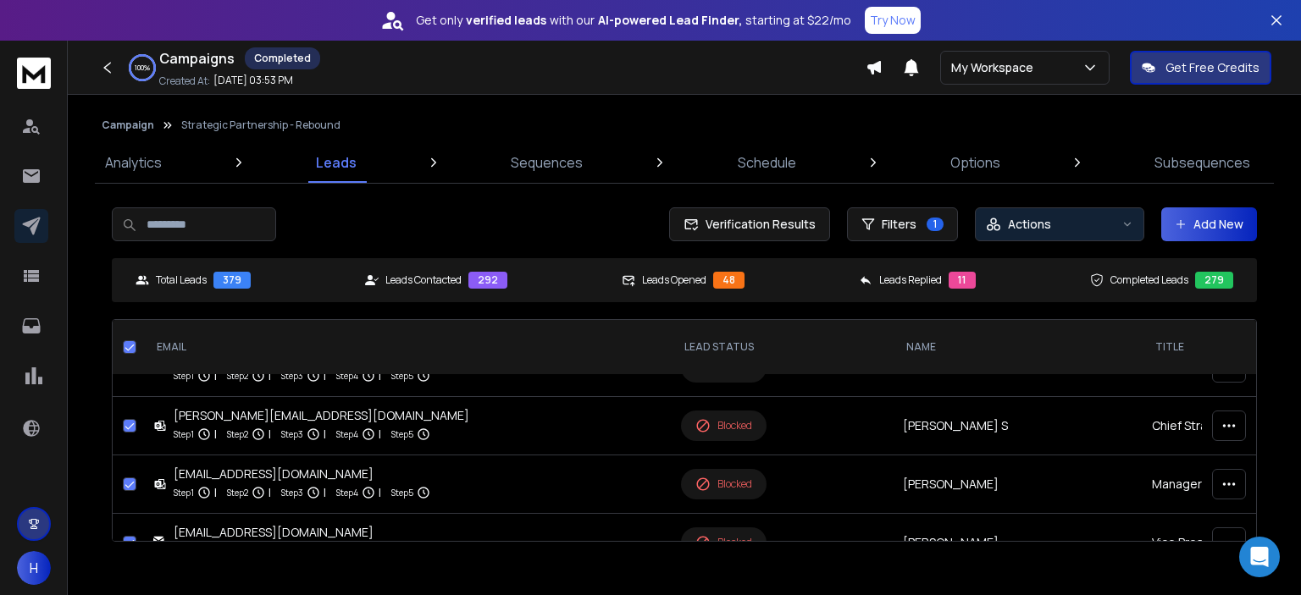
click at [1063, 227] on div "Actions" at bounding box center [1050, 224] width 129 height 17
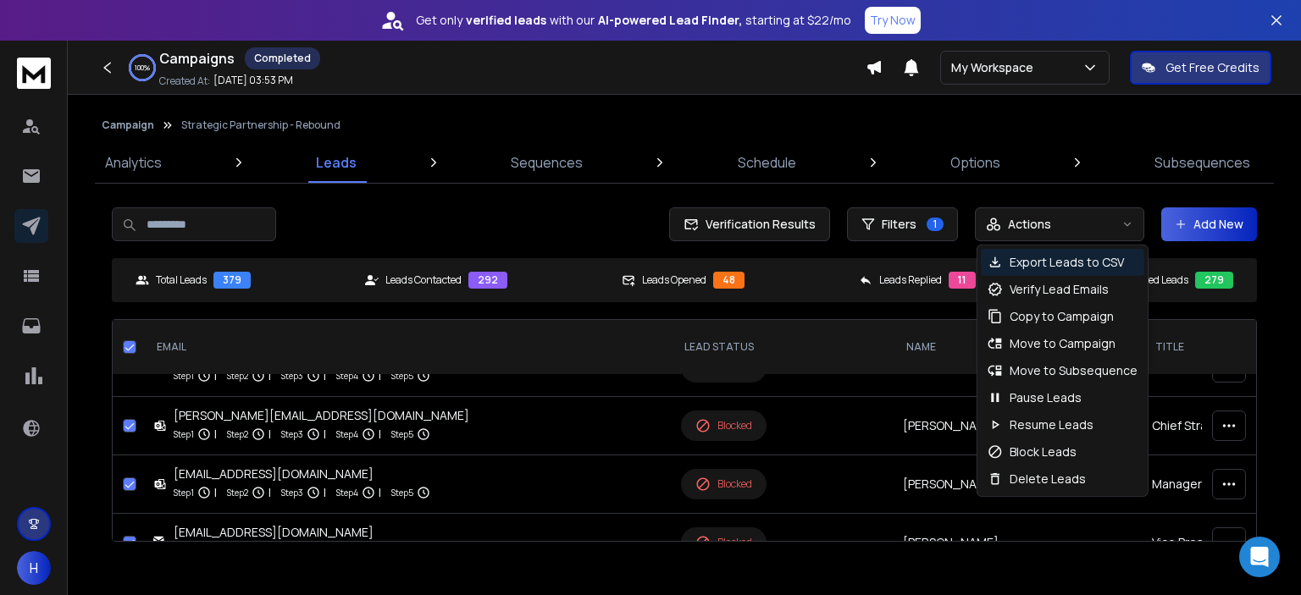
click at [1072, 266] on p "Export Leads to CSV" at bounding box center [1067, 262] width 114 height 17
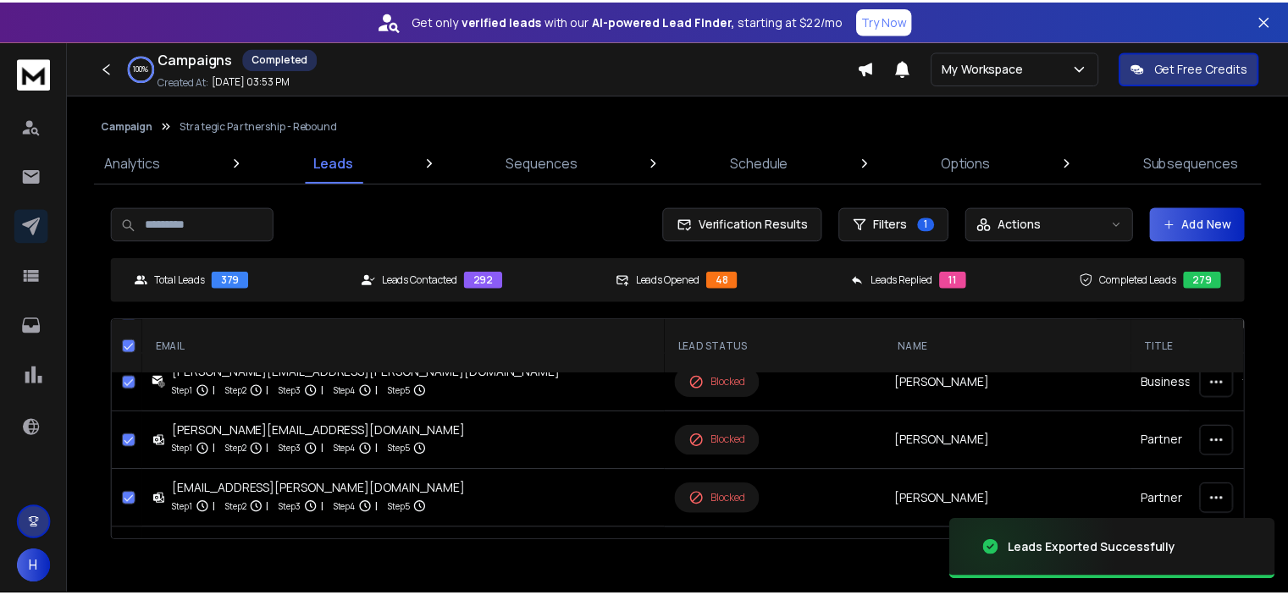
scroll to position [4381, 0]
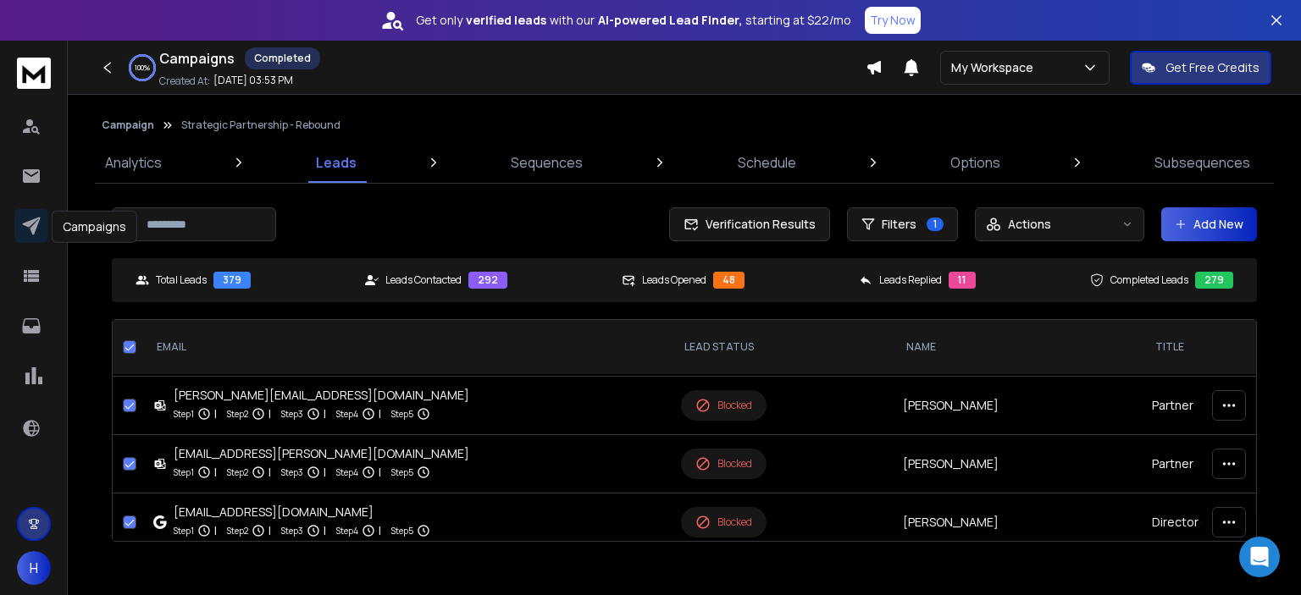
click at [25, 221] on icon at bounding box center [31, 226] width 20 height 20
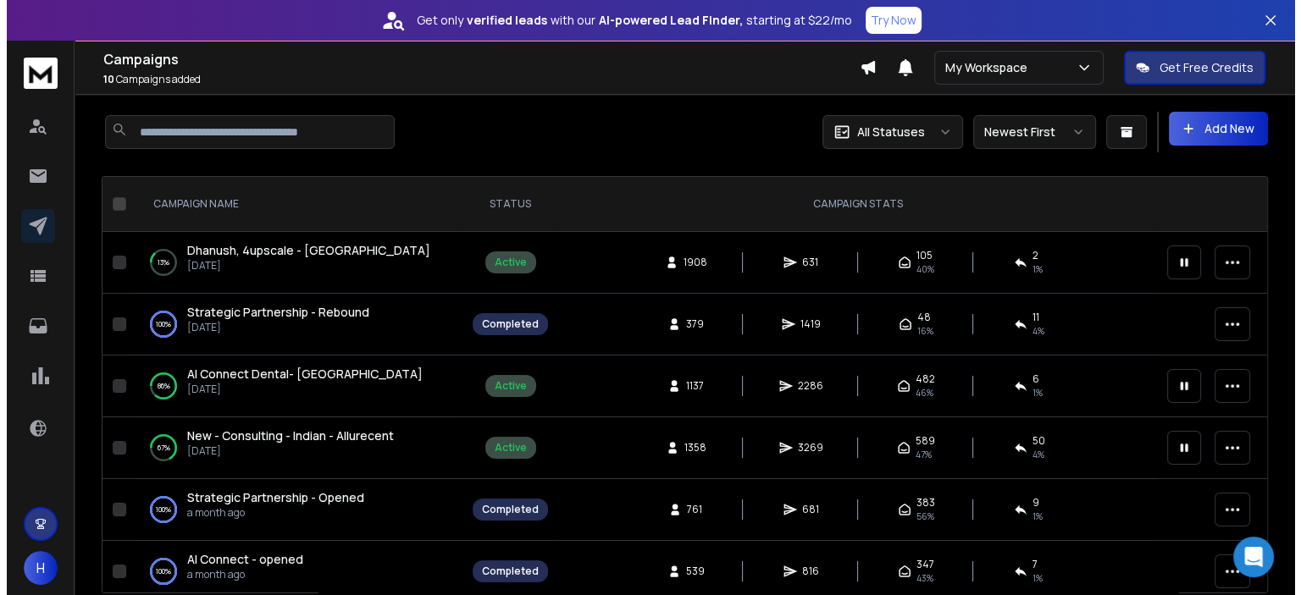
scroll to position [85, 0]
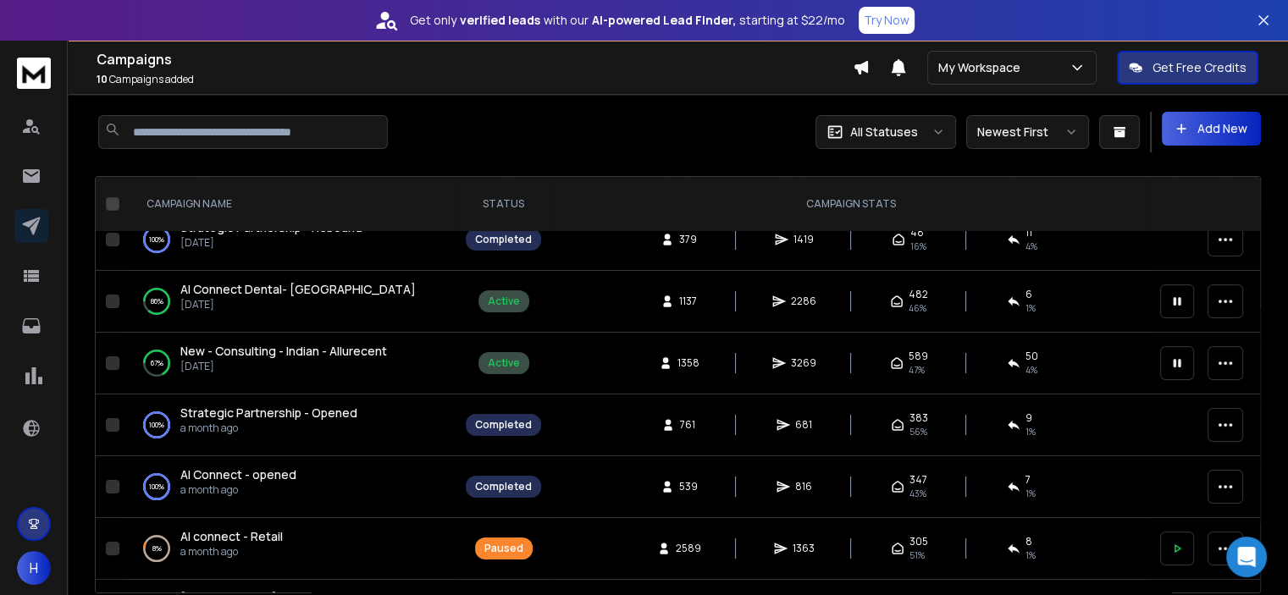
click at [218, 344] on span "New - Consulting - Indian - Allurecent" at bounding box center [283, 351] width 207 height 16
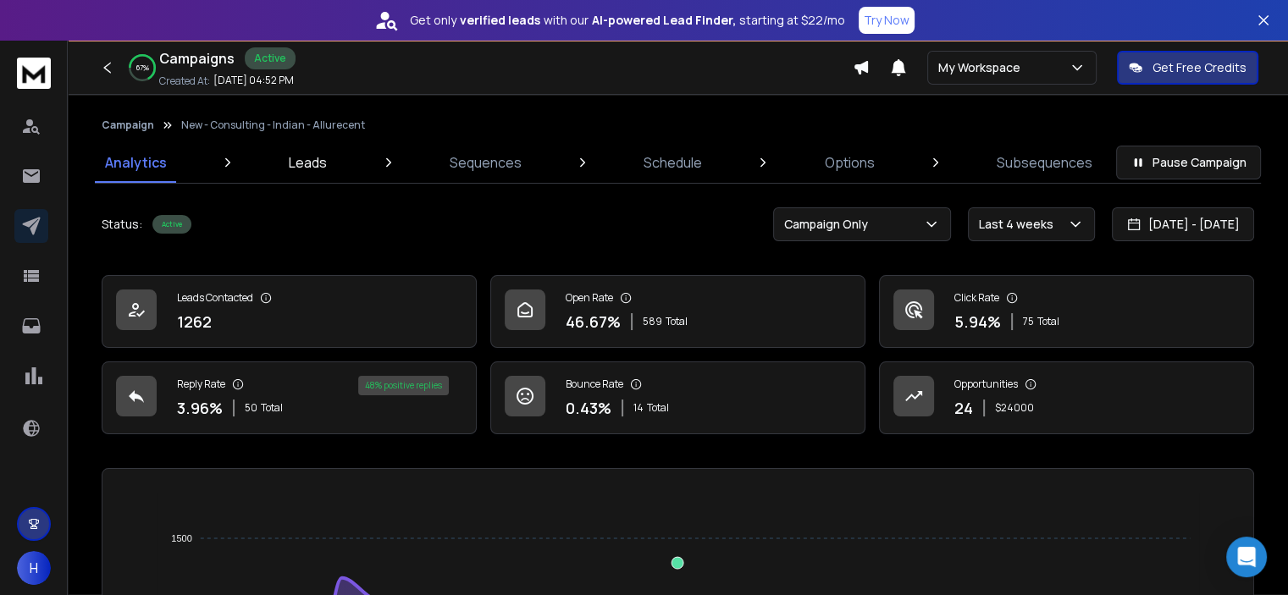
click at [301, 169] on p "Leads" at bounding box center [308, 162] width 38 height 20
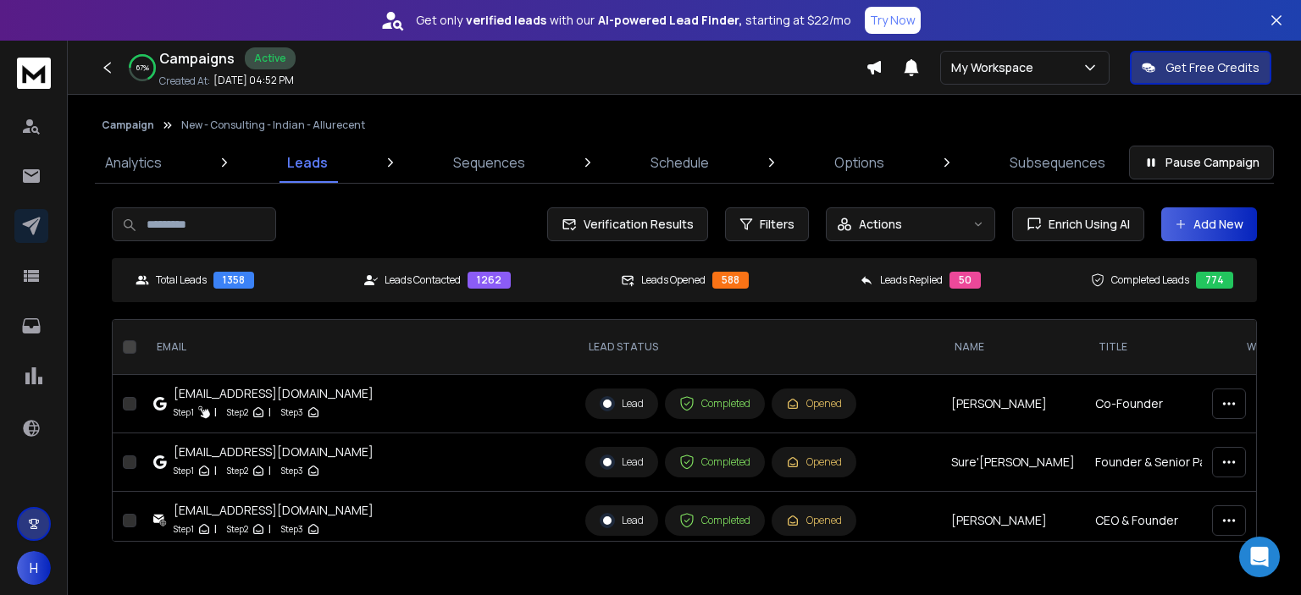
click at [810, 224] on div "Verification Results Filters Actions Enrich Using AI Add New" at bounding box center [902, 224] width 710 height 34
click at [803, 225] on button "Filters" at bounding box center [767, 224] width 84 height 34
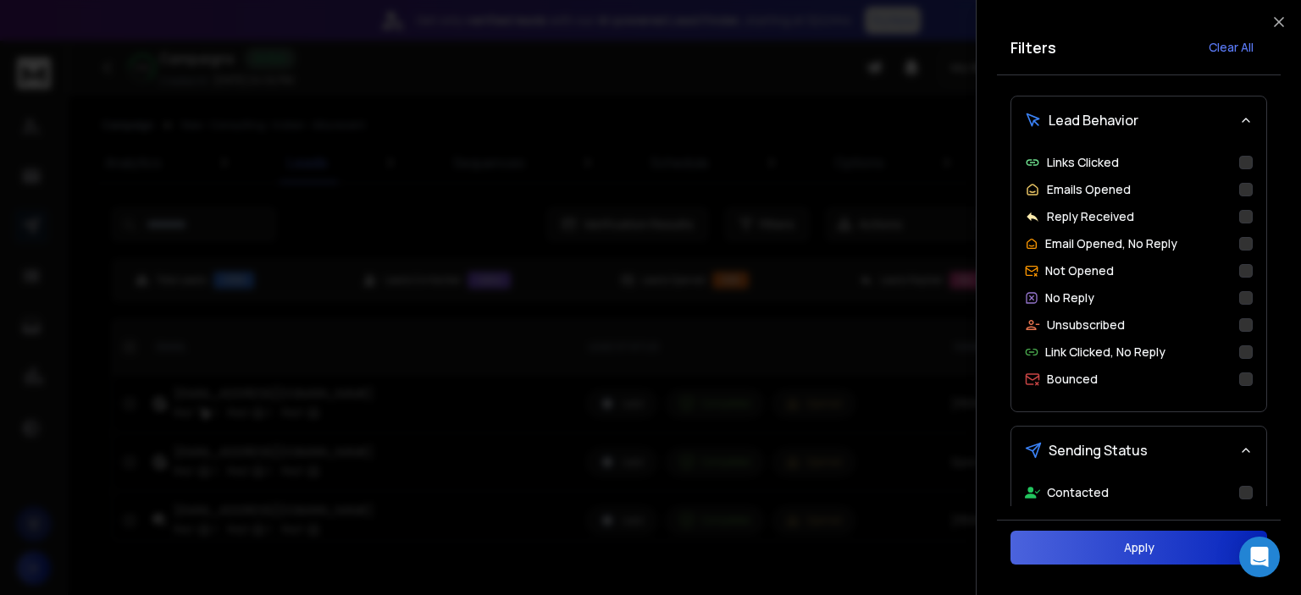
click at [1223, 380] on div "Bounced" at bounding box center [1139, 379] width 228 height 17
click at [1239, 373] on button "Bounced" at bounding box center [1246, 380] width 14 height 14
drag, startPoint x: 1133, startPoint y: 555, endPoint x: 1120, endPoint y: 548, distance: 14.4
click at [1132, 555] on button "Apply" at bounding box center [1138, 548] width 257 height 34
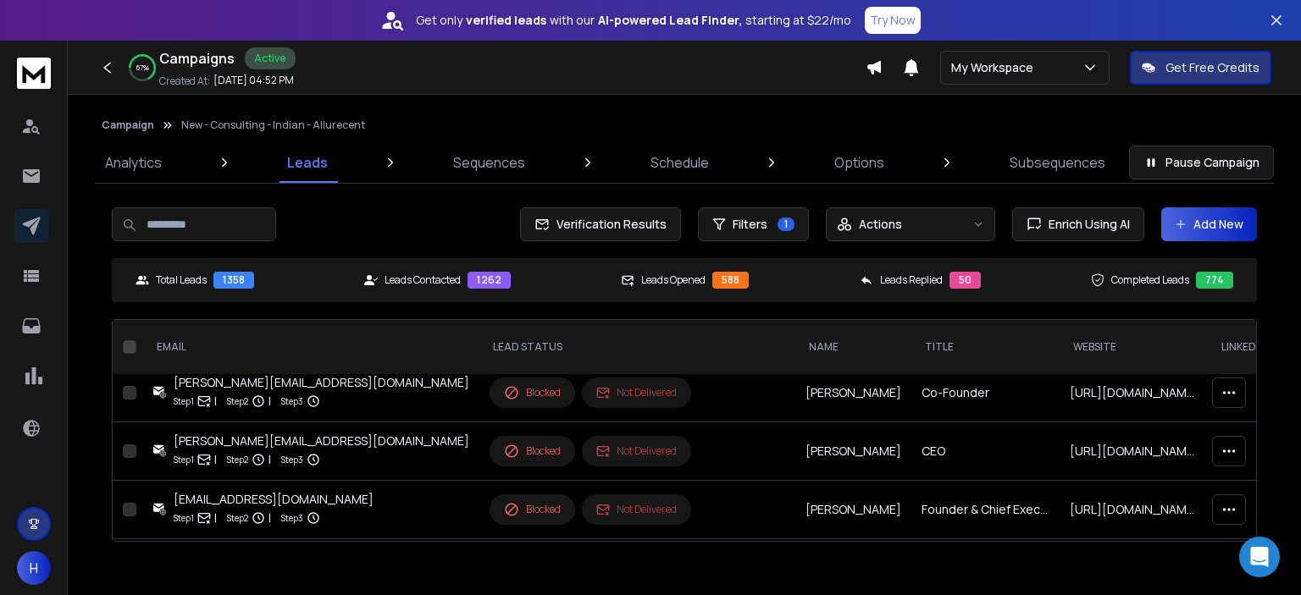
scroll to position [166, 0]
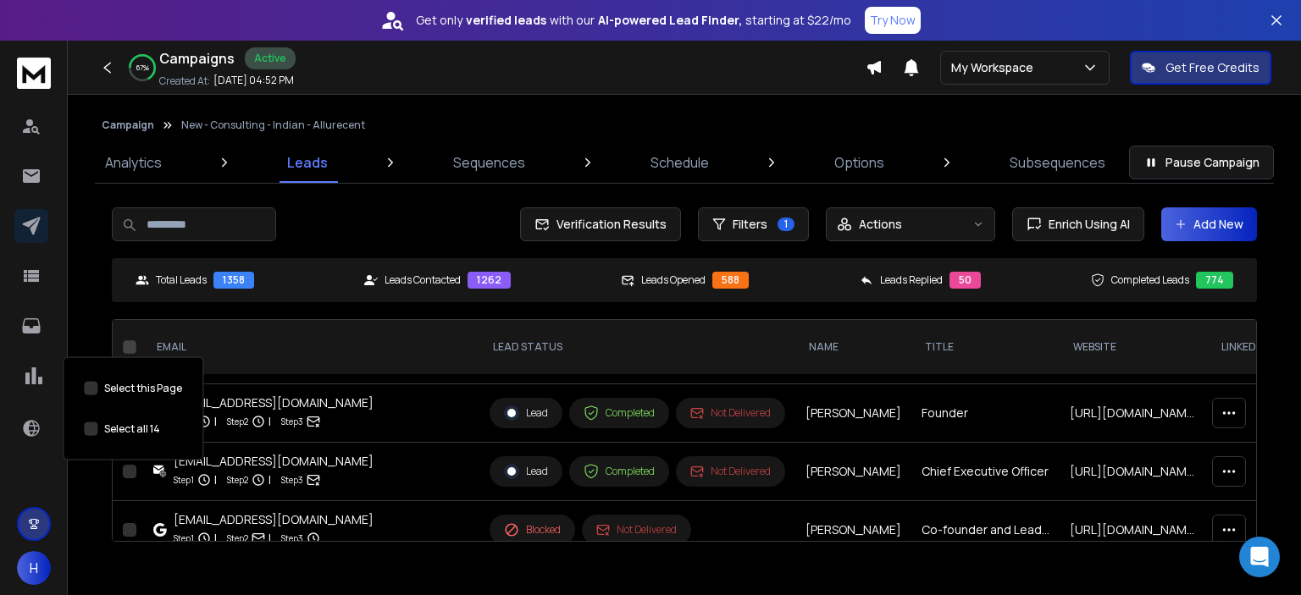
click at [91, 429] on button "Select this Page" at bounding box center [91, 430] width 14 height 14
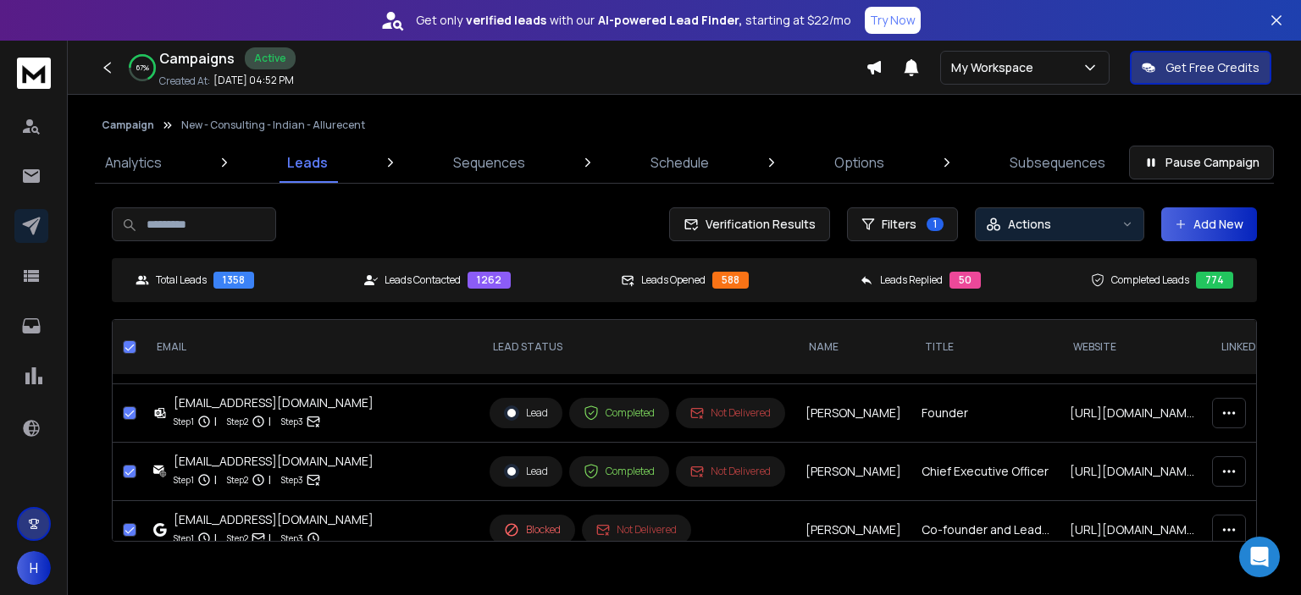
click at [1098, 230] on div "Actions" at bounding box center [1050, 224] width 129 height 17
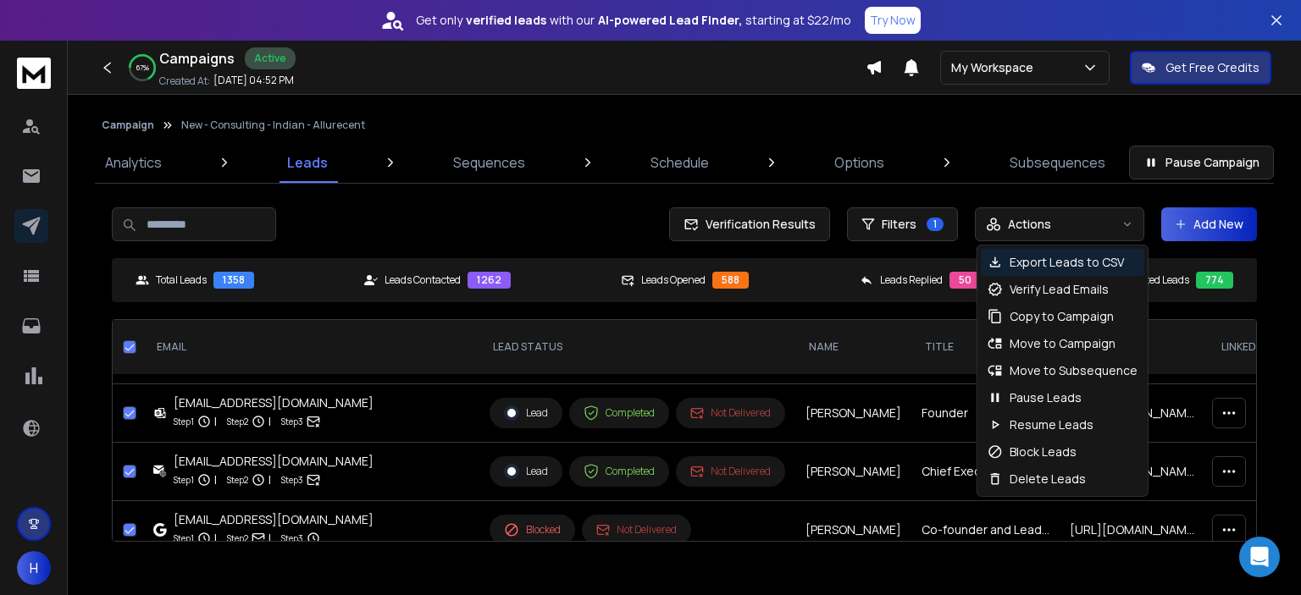
click at [1053, 267] on p "Export Leads to CSV" at bounding box center [1067, 262] width 114 height 17
